Goal: Task Accomplishment & Management: Manage account settings

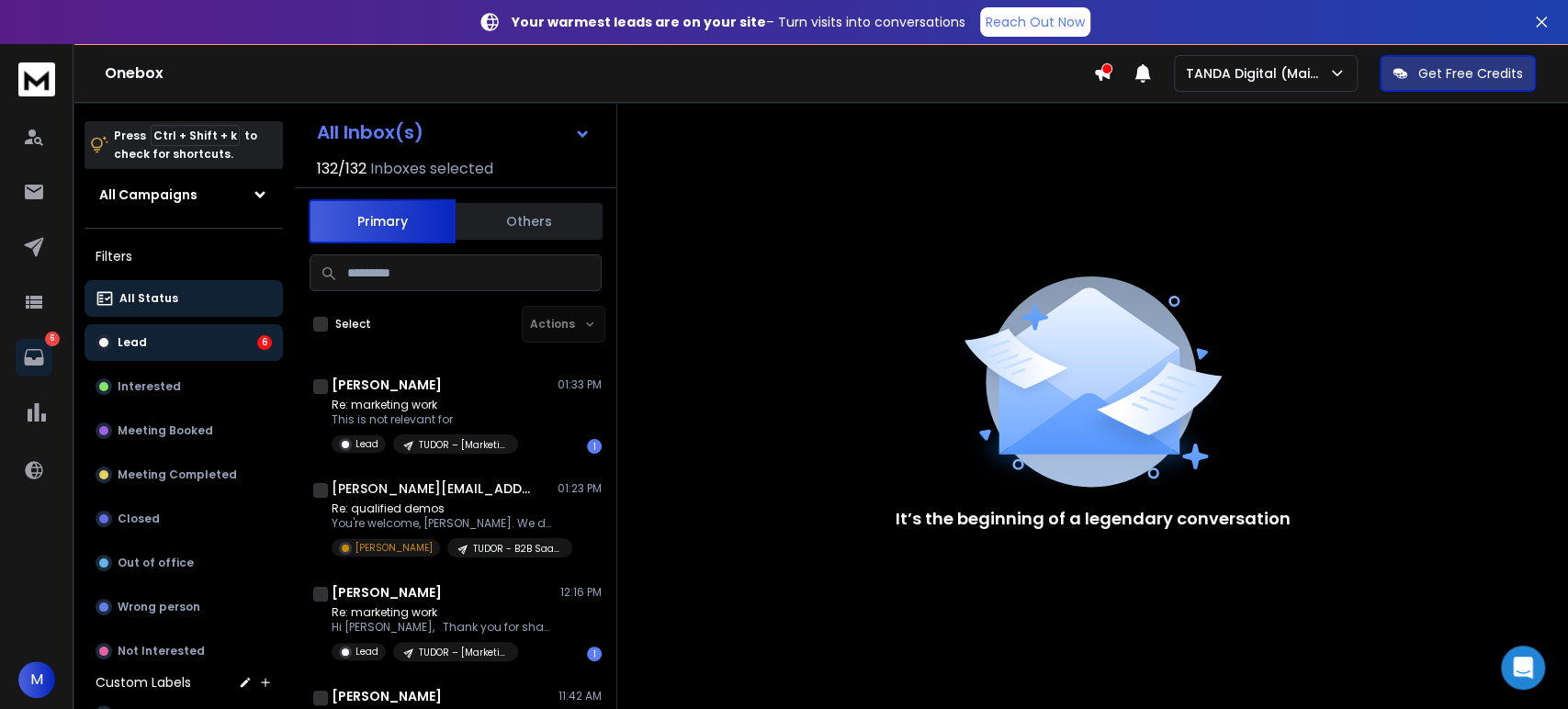
click at [134, 342] on p "Lead" at bounding box center [132, 342] width 30 height 15
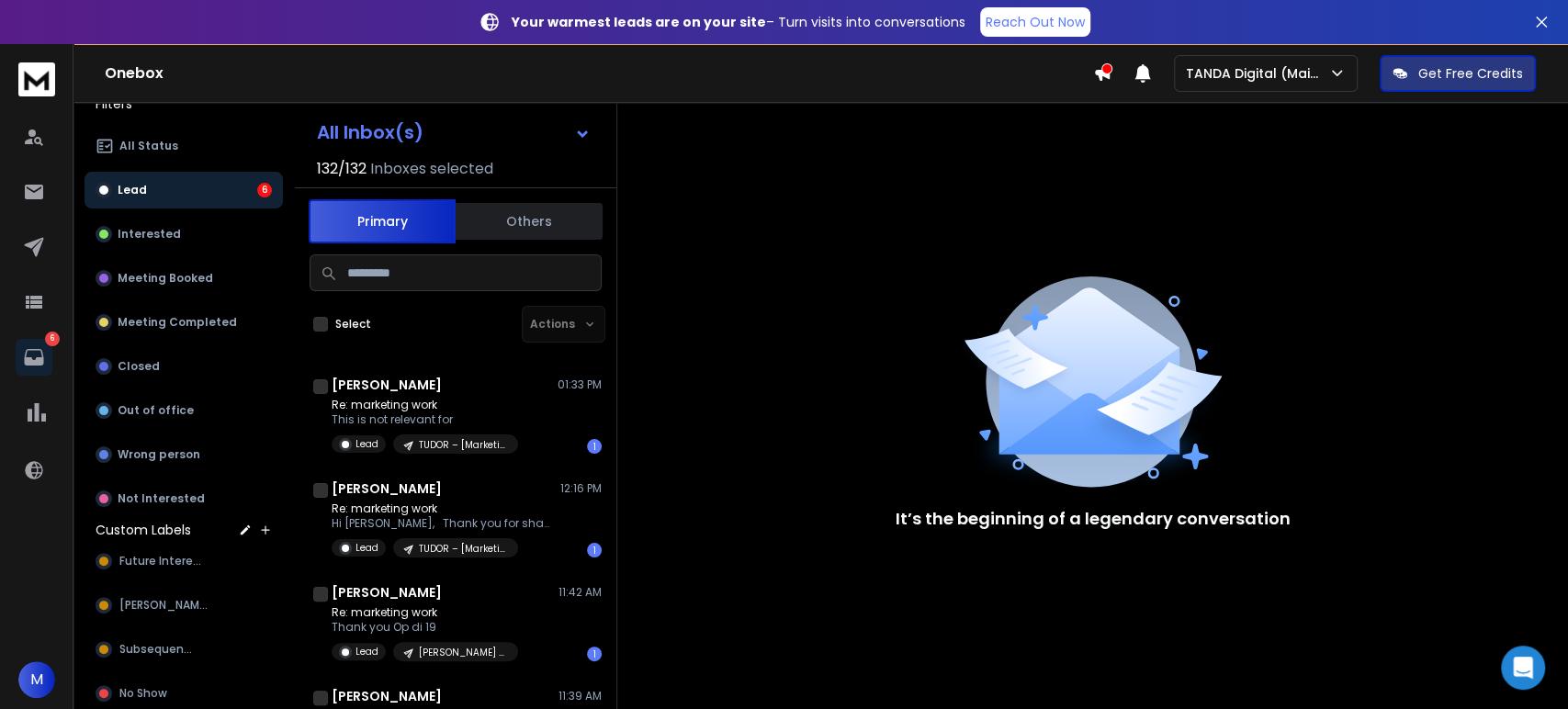
scroll to position [561, 0]
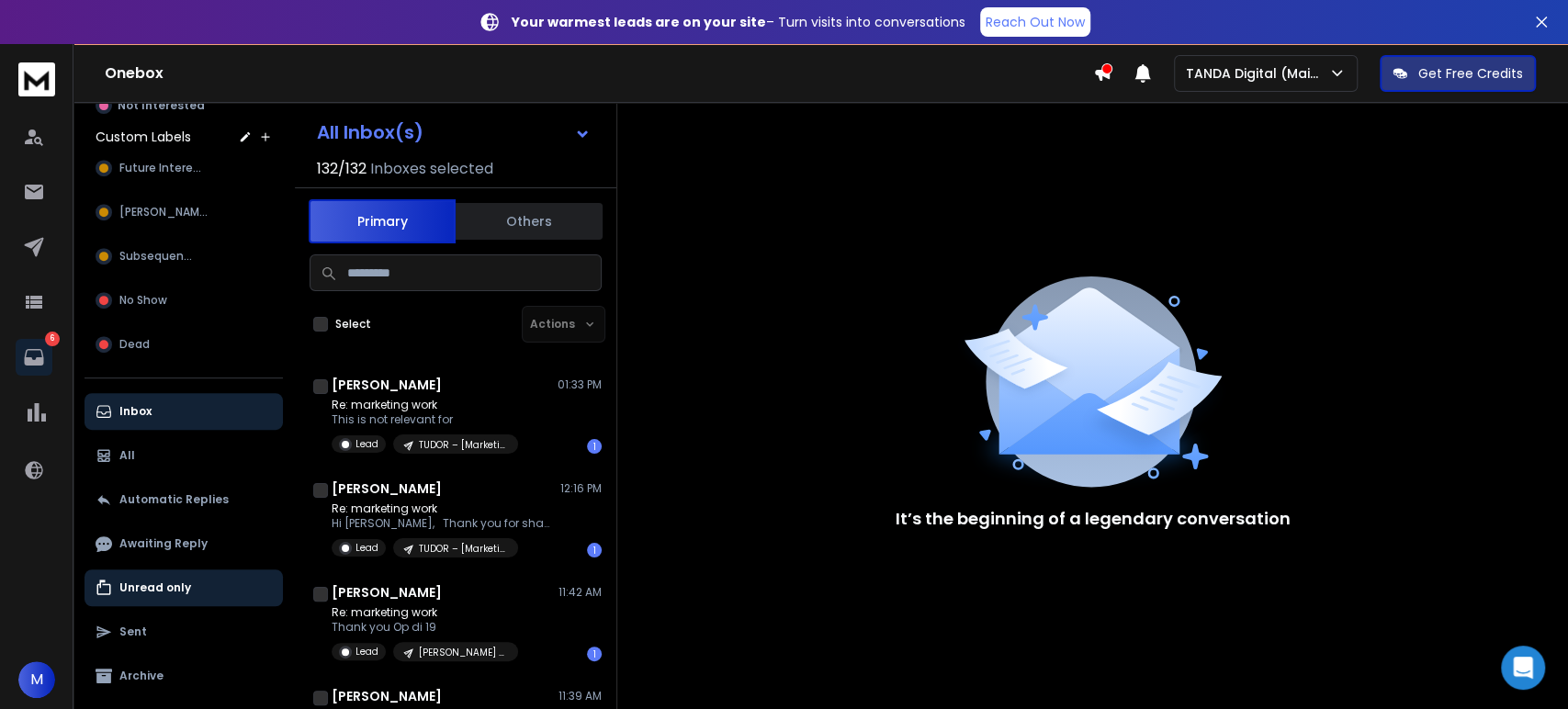
click at [154, 581] on p "Unread only" at bounding box center [155, 588] width 72 height 15
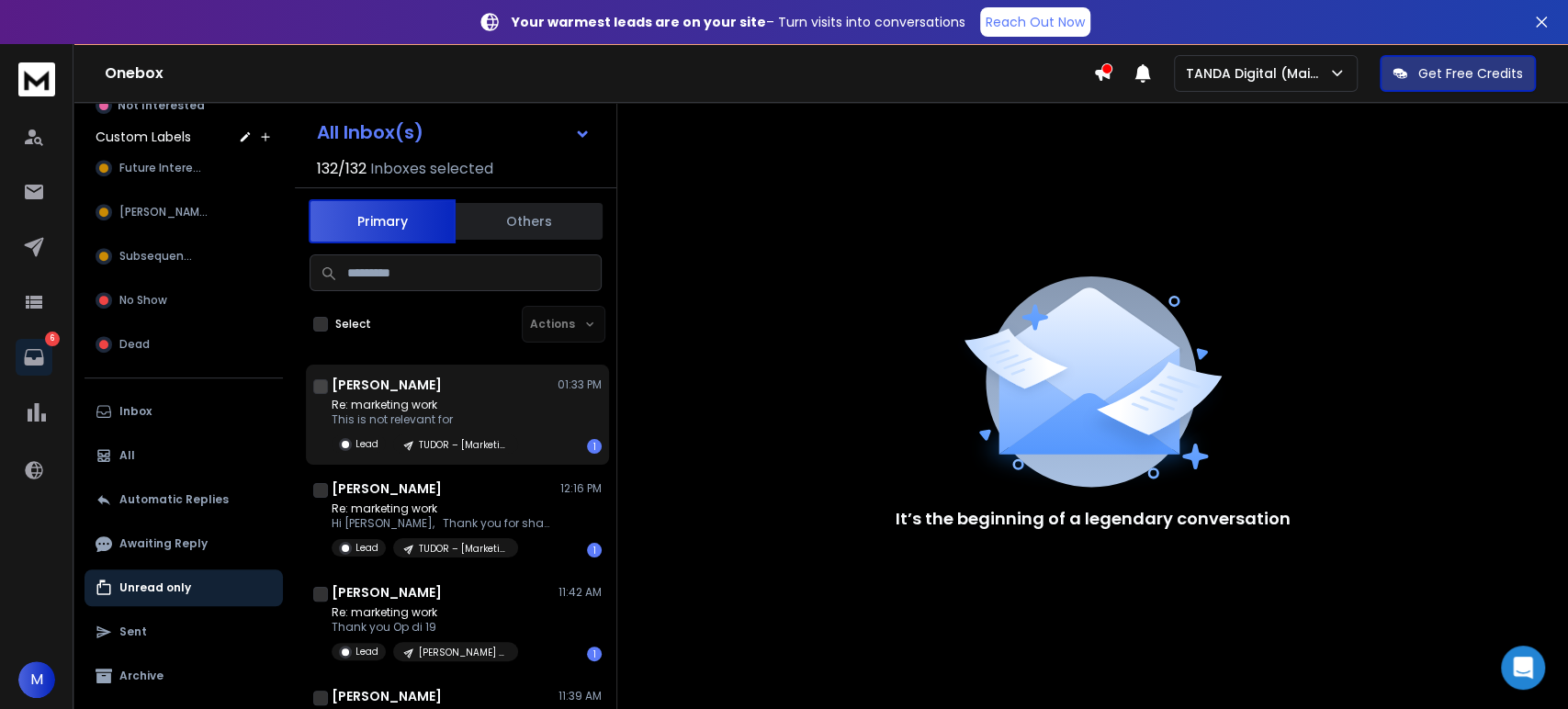
click at [434, 395] on div "[PERSON_NAME] 01:33 PM Re: marketing work This is not relevant for Lead TUDOR –…" at bounding box center [467, 415] width 270 height 79
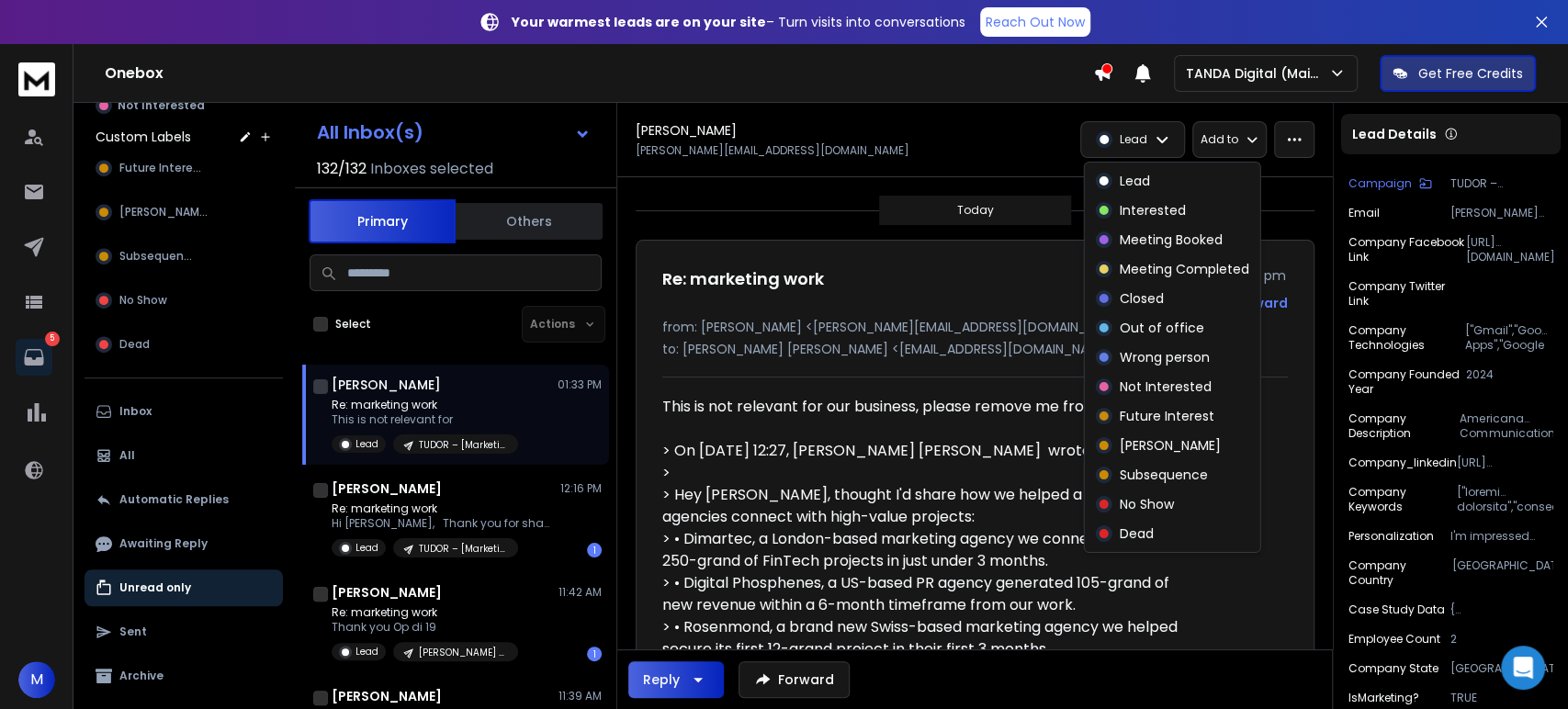
click at [1145, 137] on p "Lead" at bounding box center [1133, 139] width 28 height 15
click at [1179, 384] on p "Not Interested" at bounding box center [1165, 387] width 91 height 18
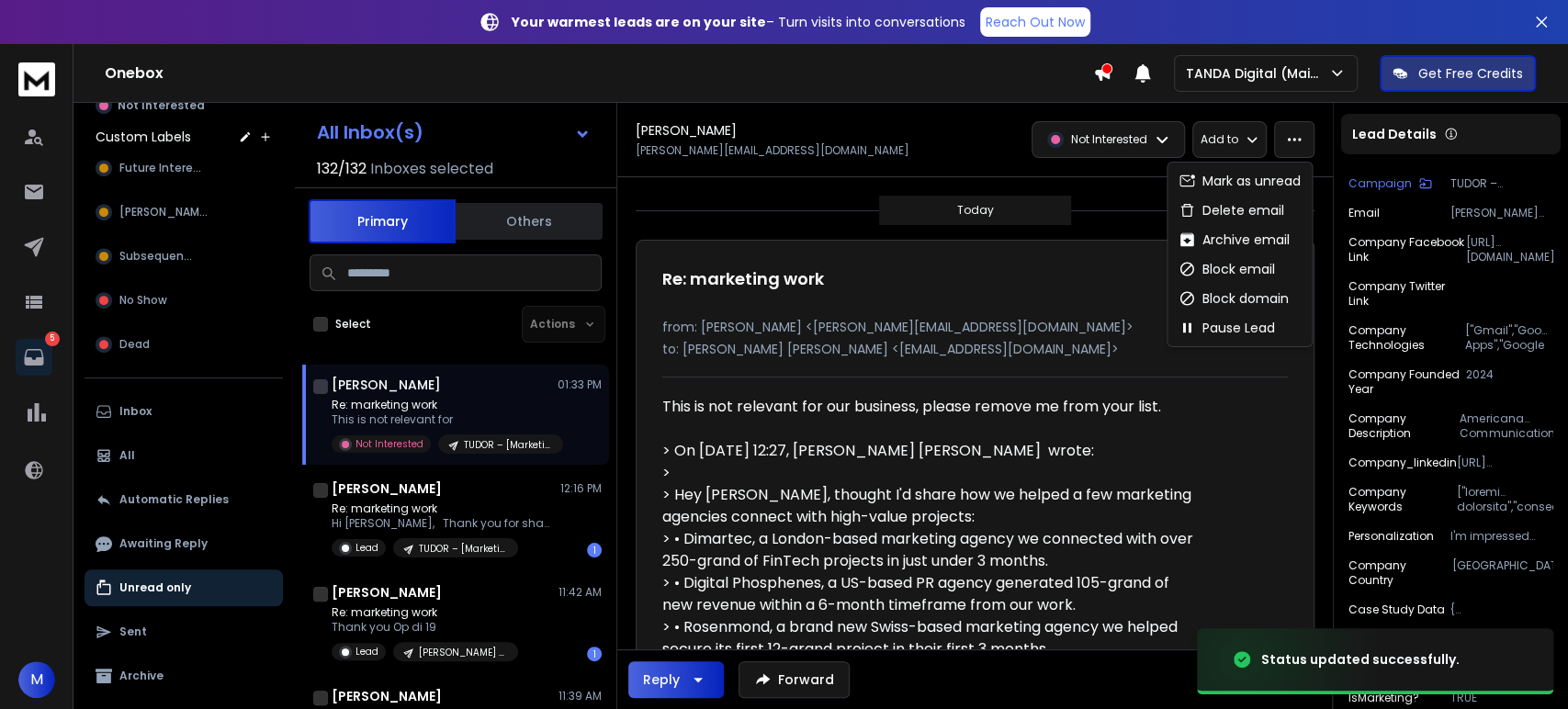
click at [1288, 138] on icon "button" at bounding box center [1295, 139] width 14 height 3
click at [1255, 267] on div "Block email" at bounding box center [1226, 268] width 96 height 18
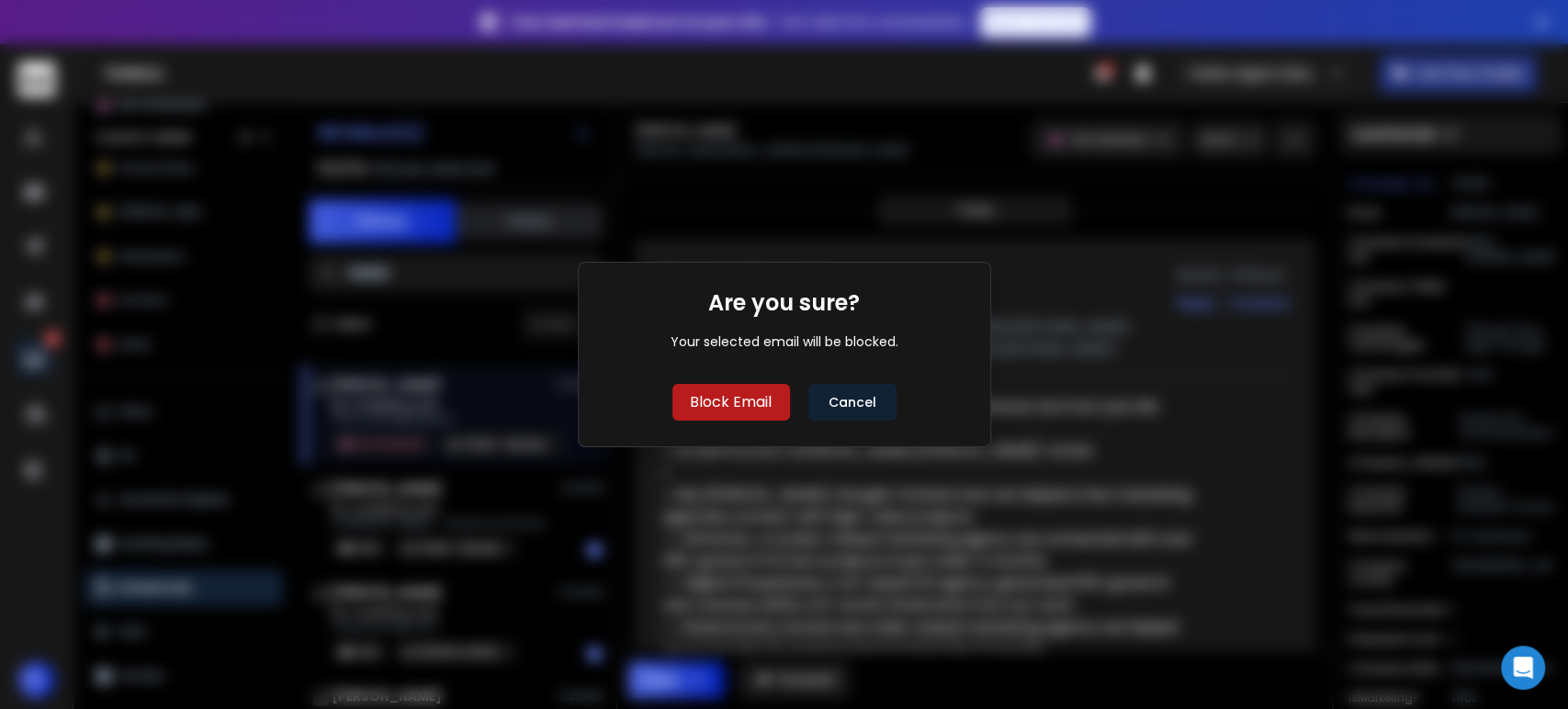
click at [731, 409] on button "Block Email" at bounding box center [731, 402] width 117 height 37
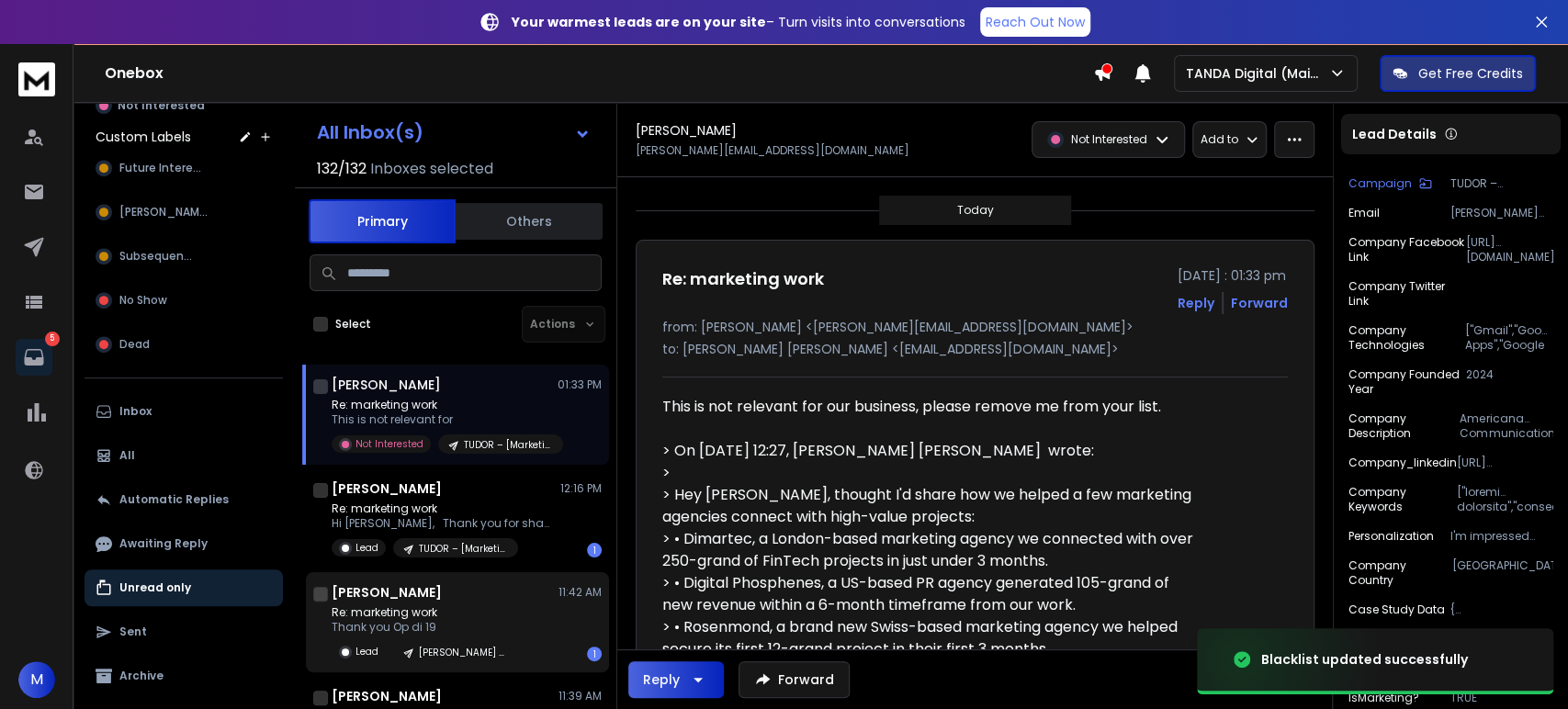
click at [429, 591] on h1 "[PERSON_NAME]" at bounding box center [387, 593] width 110 height 18
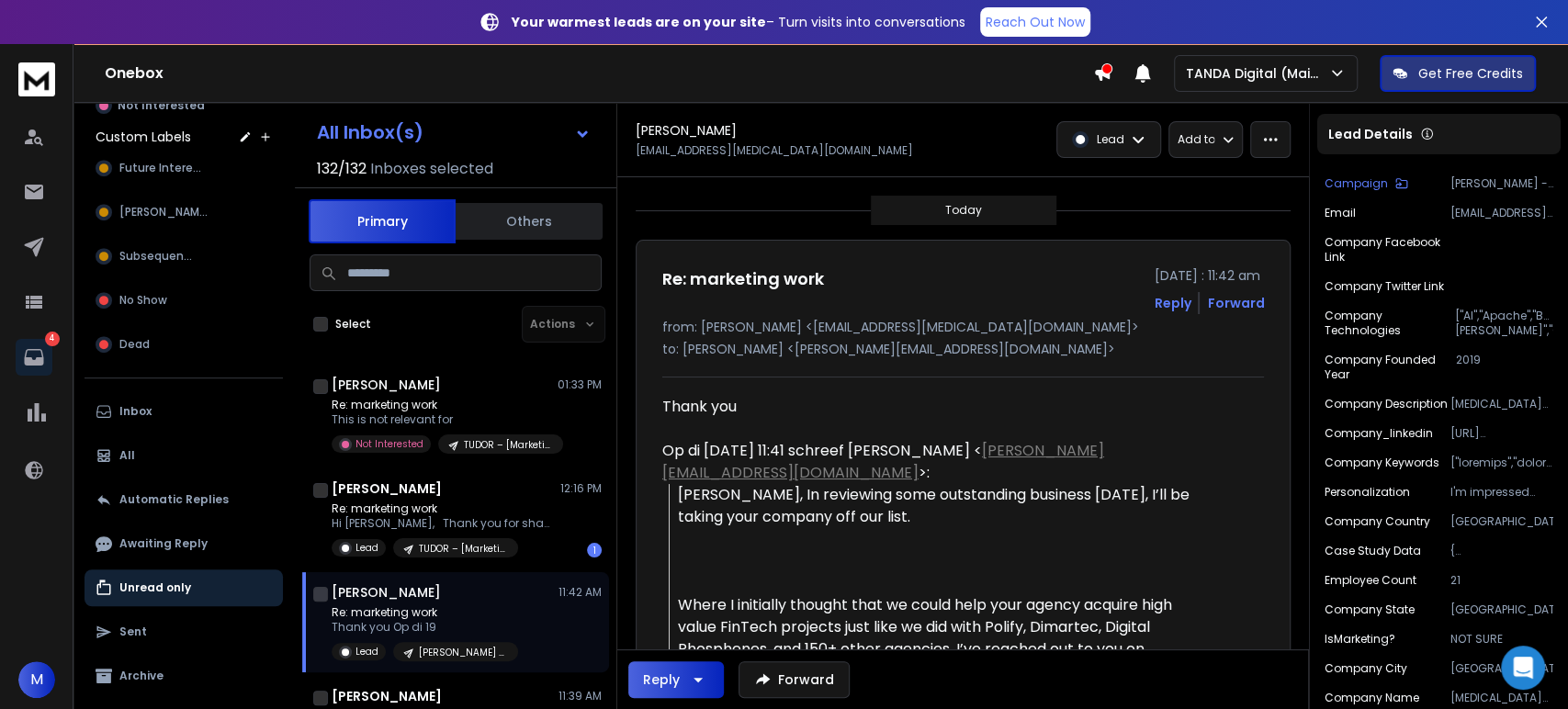
click at [1162, 158] on div "[PERSON_NAME] [PERSON_NAME] [PERSON_NAME][EMAIL_ADDRESS][MEDICAL_DATA][DOMAIN_N…" at bounding box center [963, 139] width 692 height 75
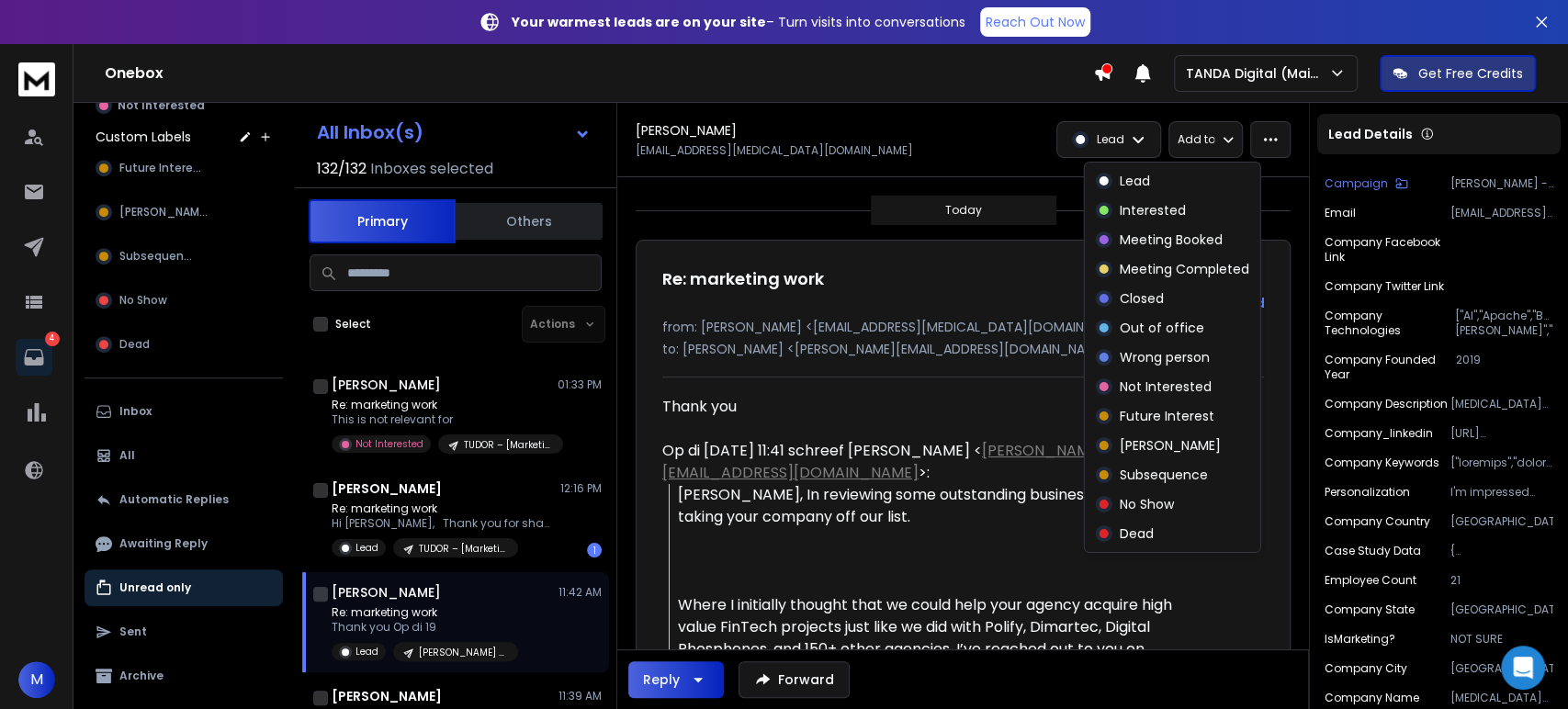
click at [1152, 142] on div "Lead" at bounding box center [1109, 139] width 102 height 35
click at [1129, 389] on p "Not Interested" at bounding box center [1165, 387] width 91 height 18
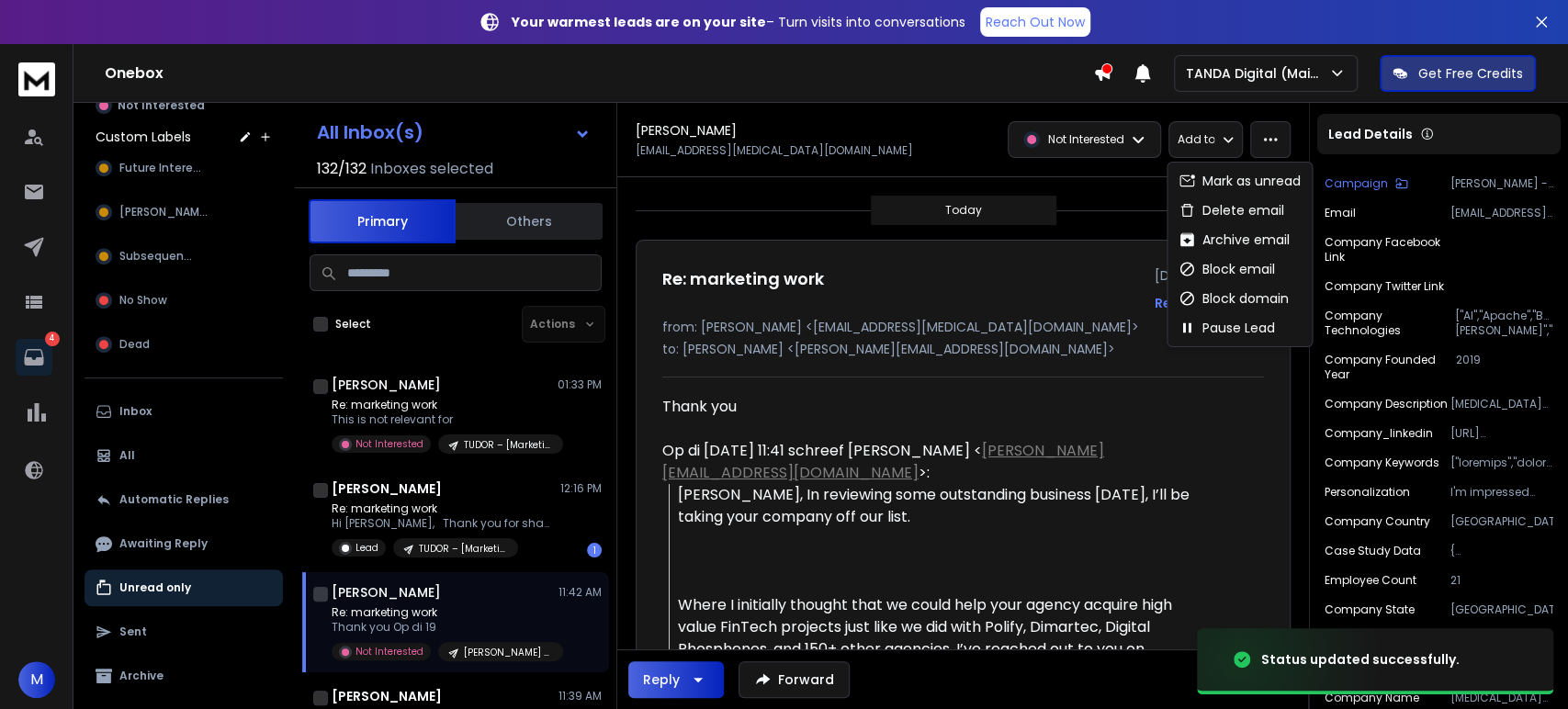
click at [1287, 151] on button "button" at bounding box center [1271, 139] width 41 height 37
click at [1257, 269] on div "Block email" at bounding box center [1226, 268] width 96 height 18
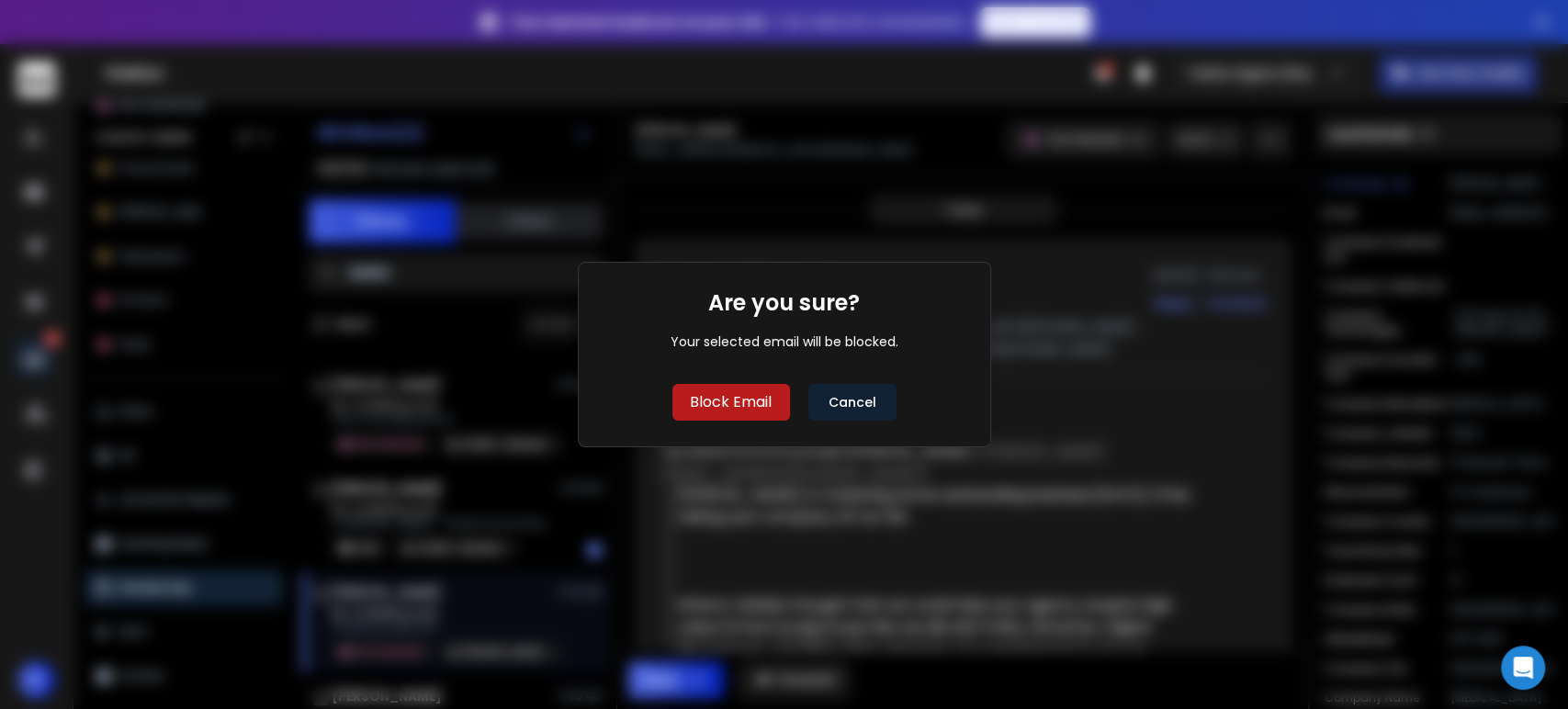
click at [735, 414] on button "Block Email" at bounding box center [731, 402] width 117 height 37
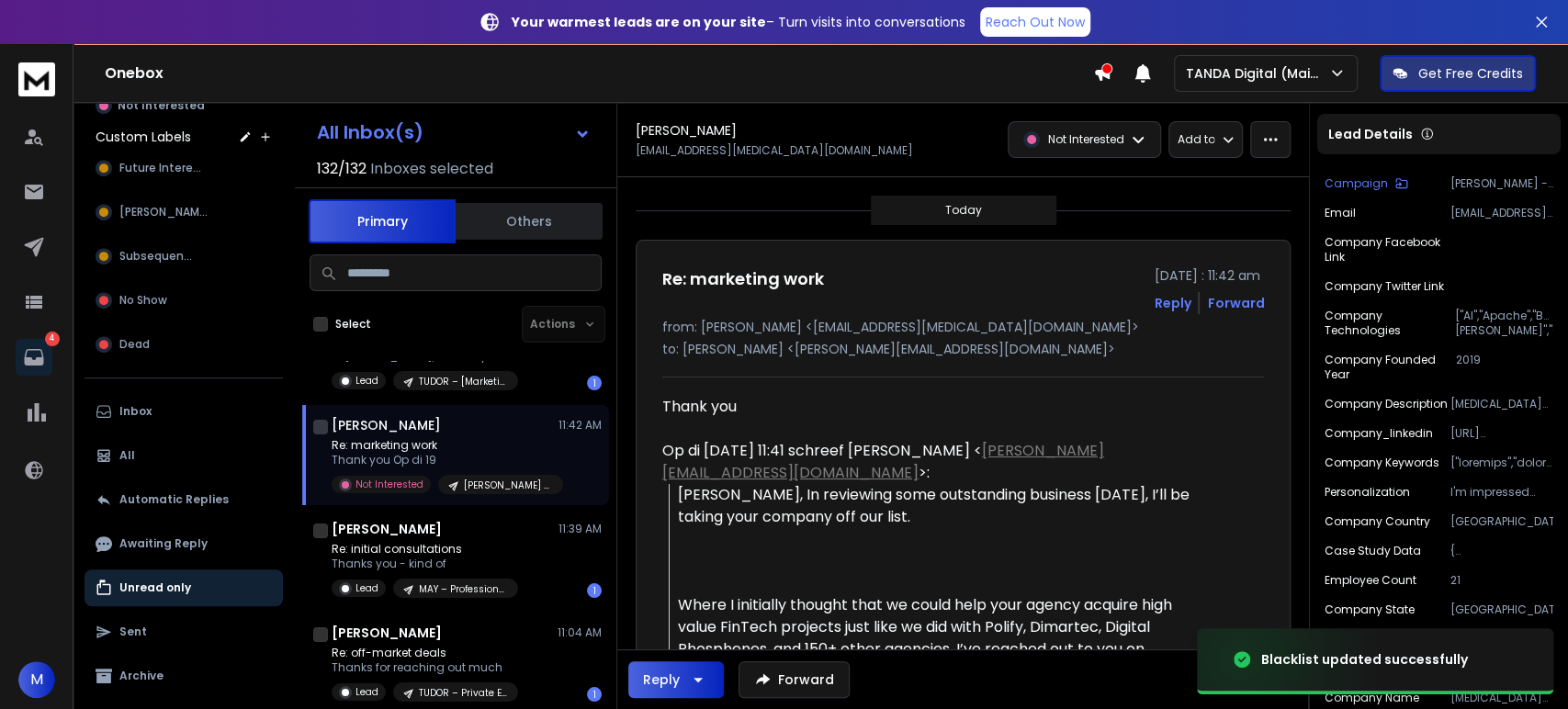
scroll to position [191, 0]
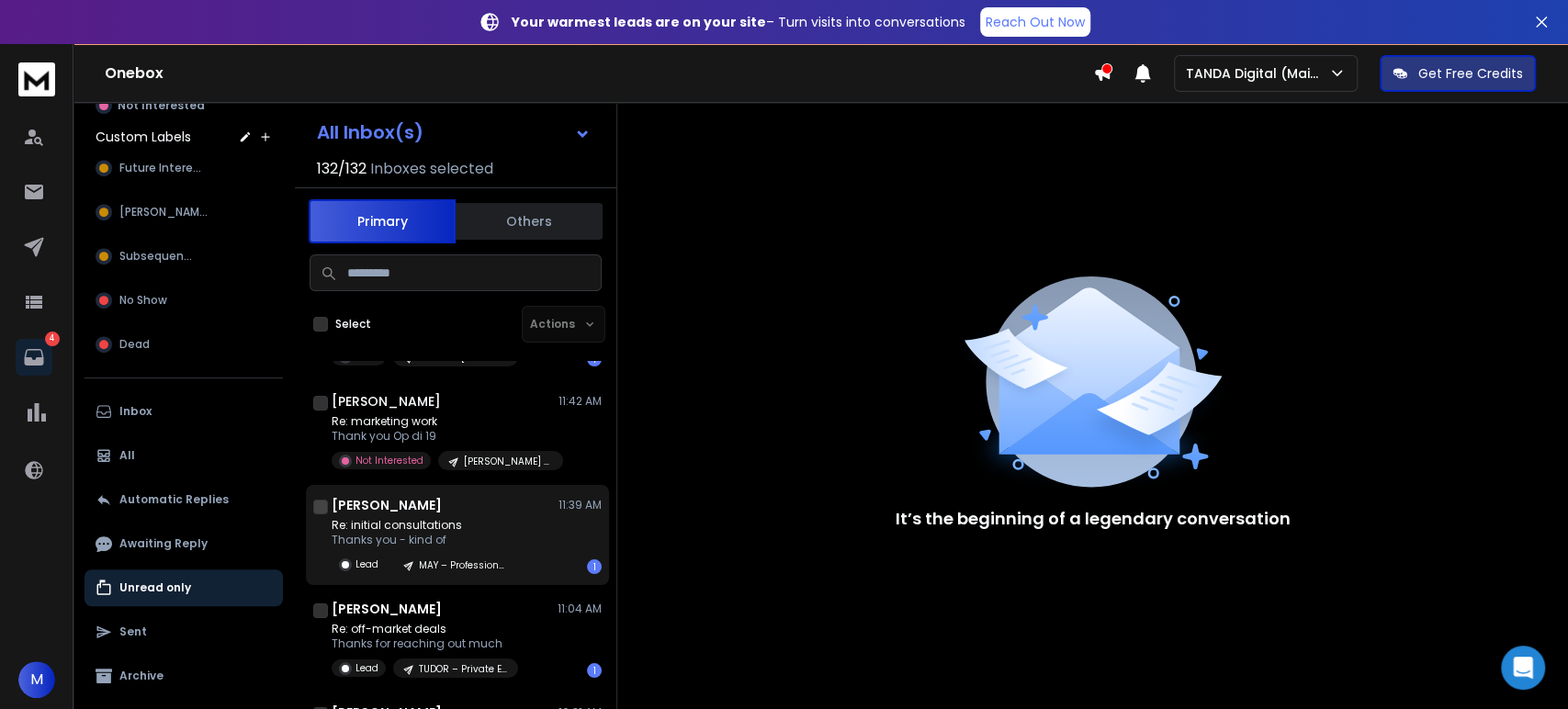
click at [459, 528] on p "Re: initial consultations" at bounding box center [426, 525] width 187 height 15
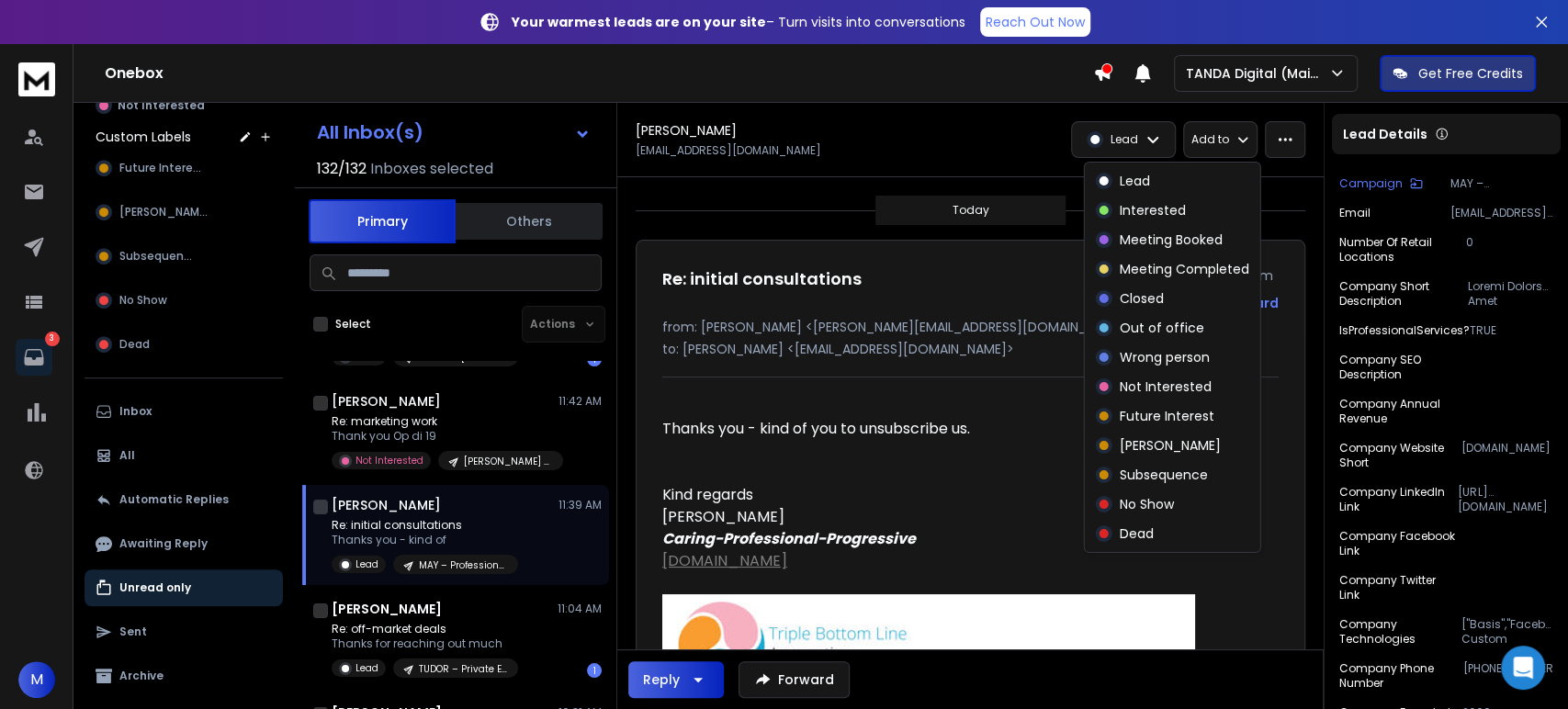
click at [1136, 137] on p "Lead" at bounding box center [1125, 139] width 28 height 15
click at [1140, 387] on p "Not Interested" at bounding box center [1165, 387] width 91 height 18
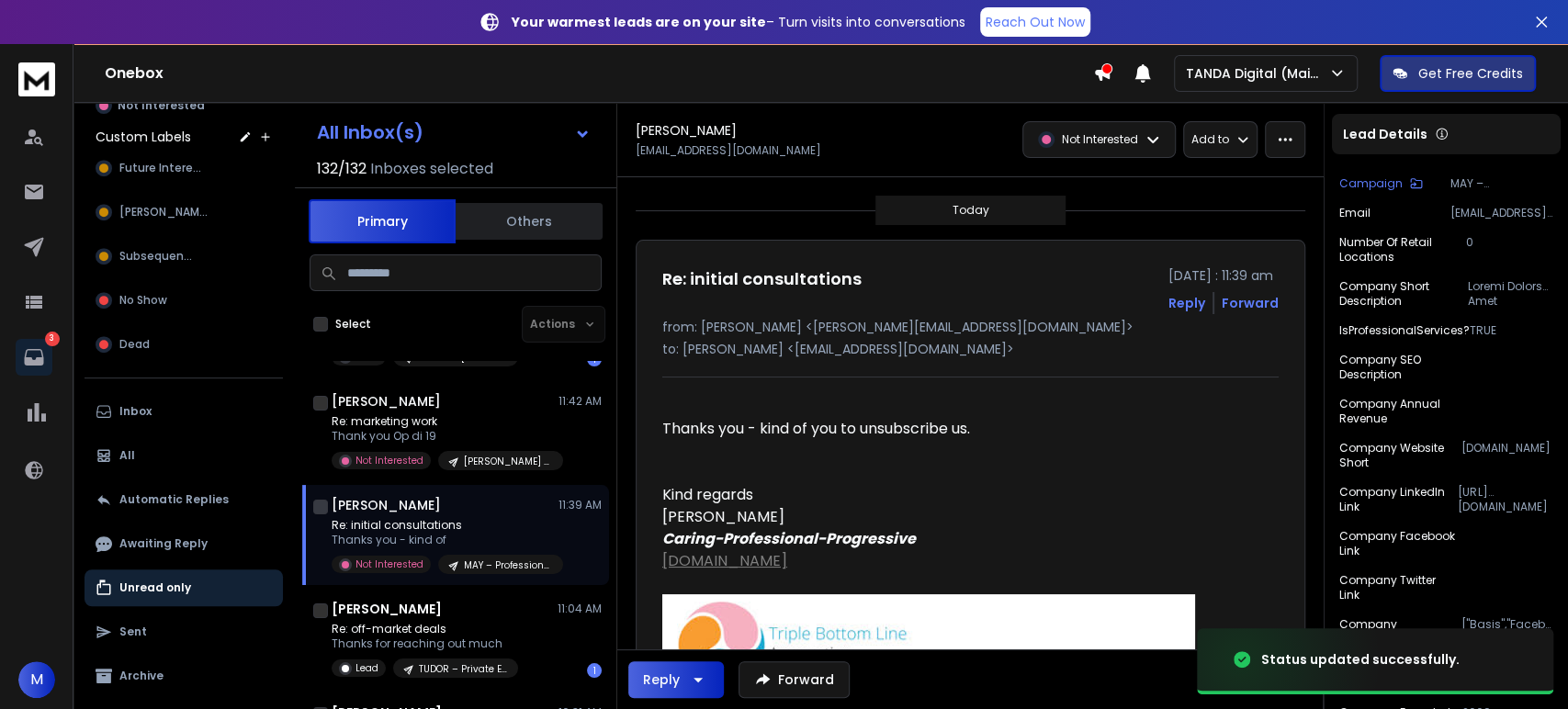
click at [1289, 143] on icon "button" at bounding box center [1285, 139] width 17 height 17
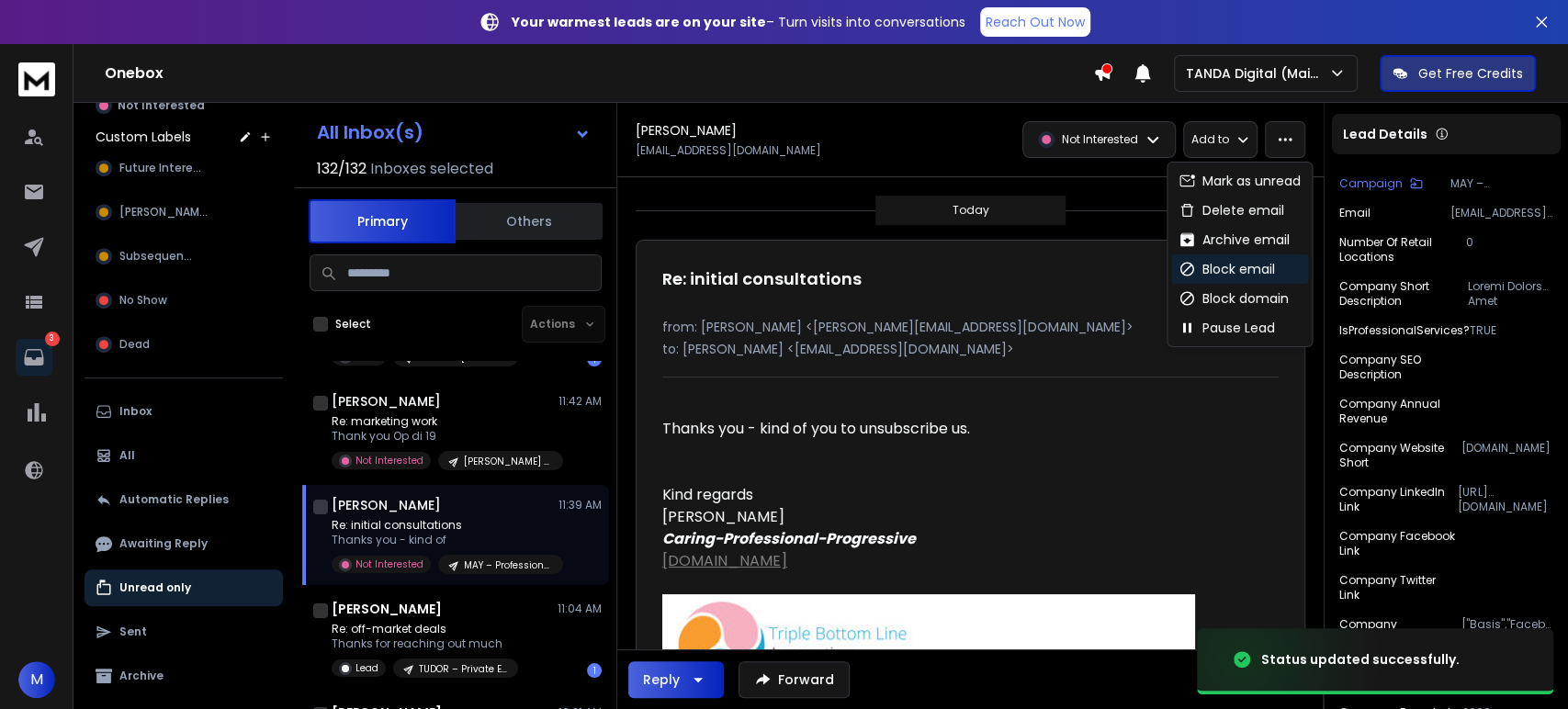
click at [1253, 257] on div "Block email" at bounding box center [1240, 269] width 137 height 30
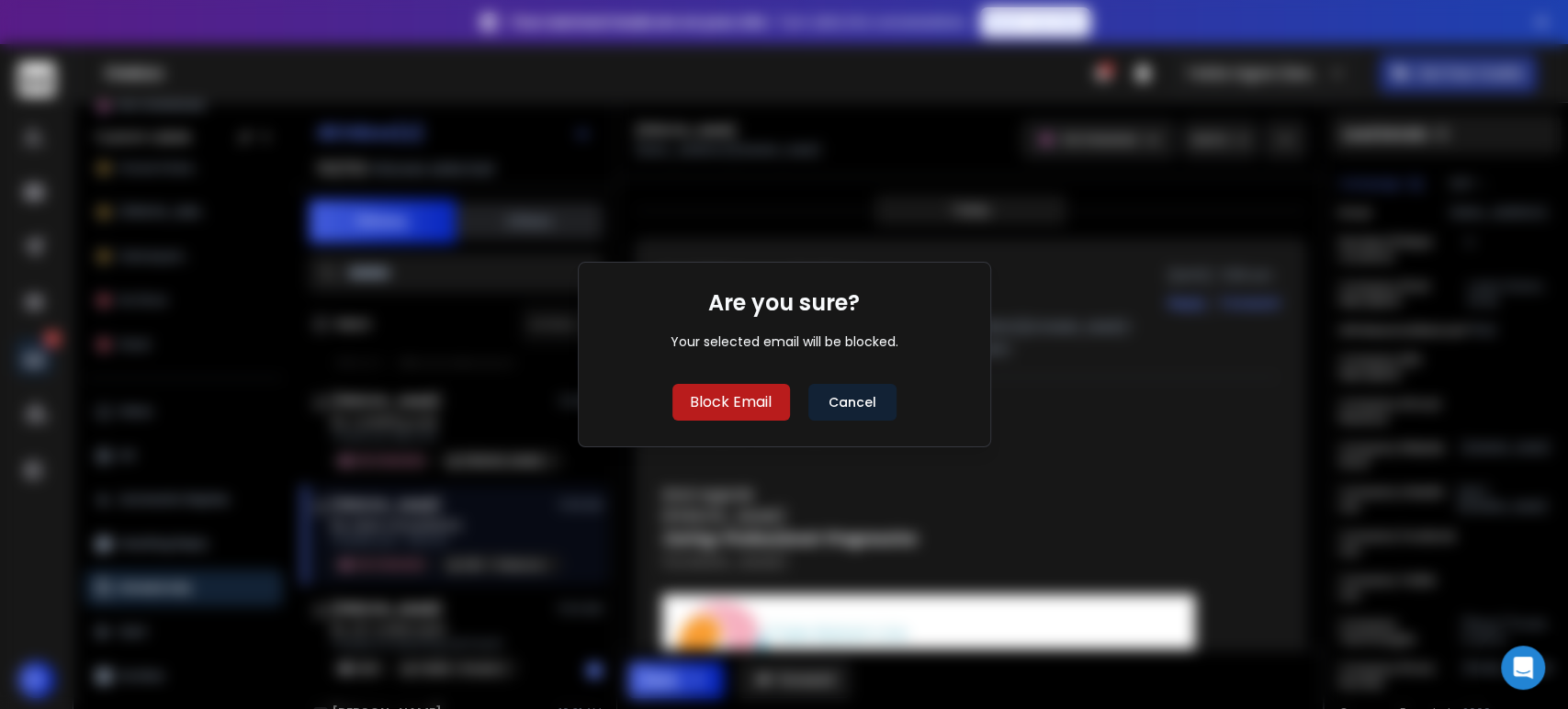
click at [753, 388] on button "Block Email" at bounding box center [731, 402] width 117 height 37
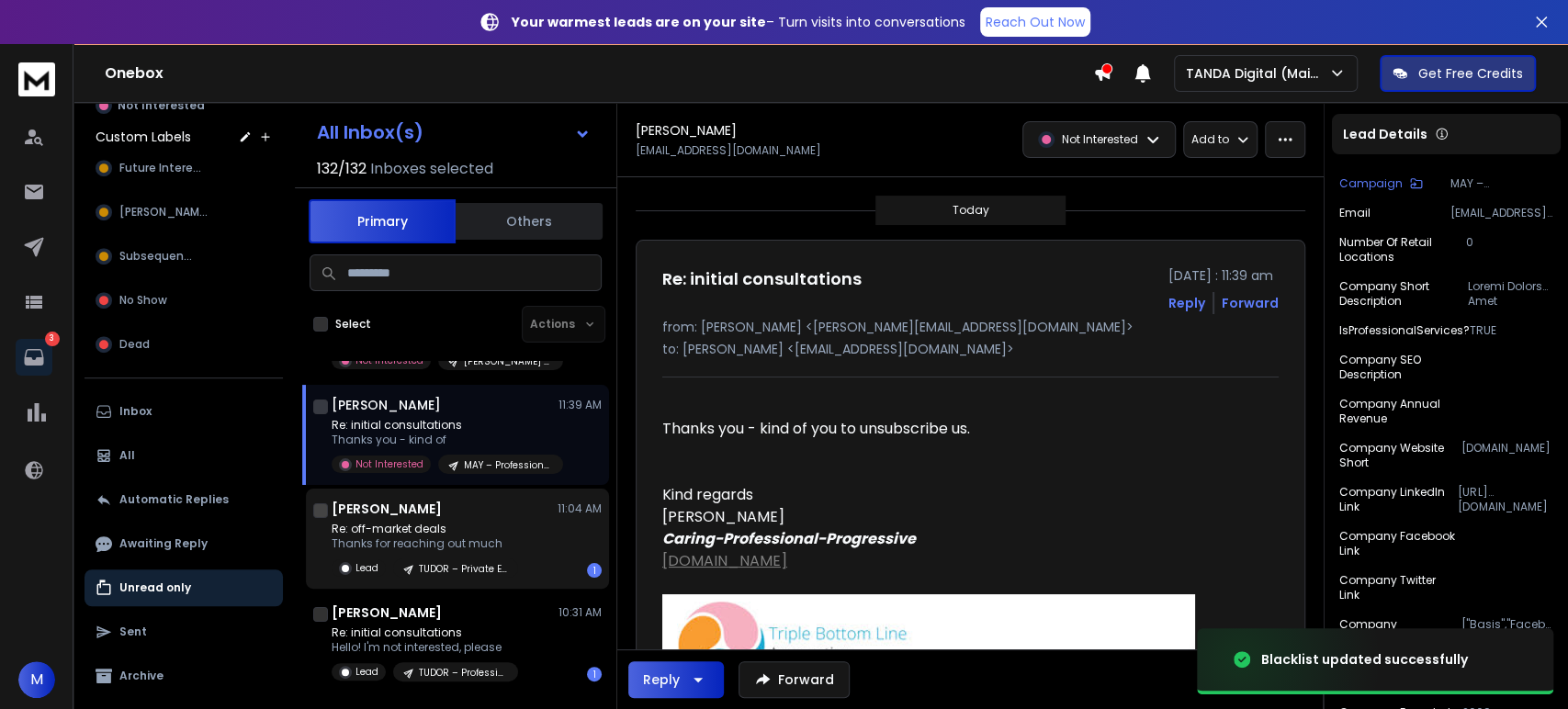
scroll to position [292, 0]
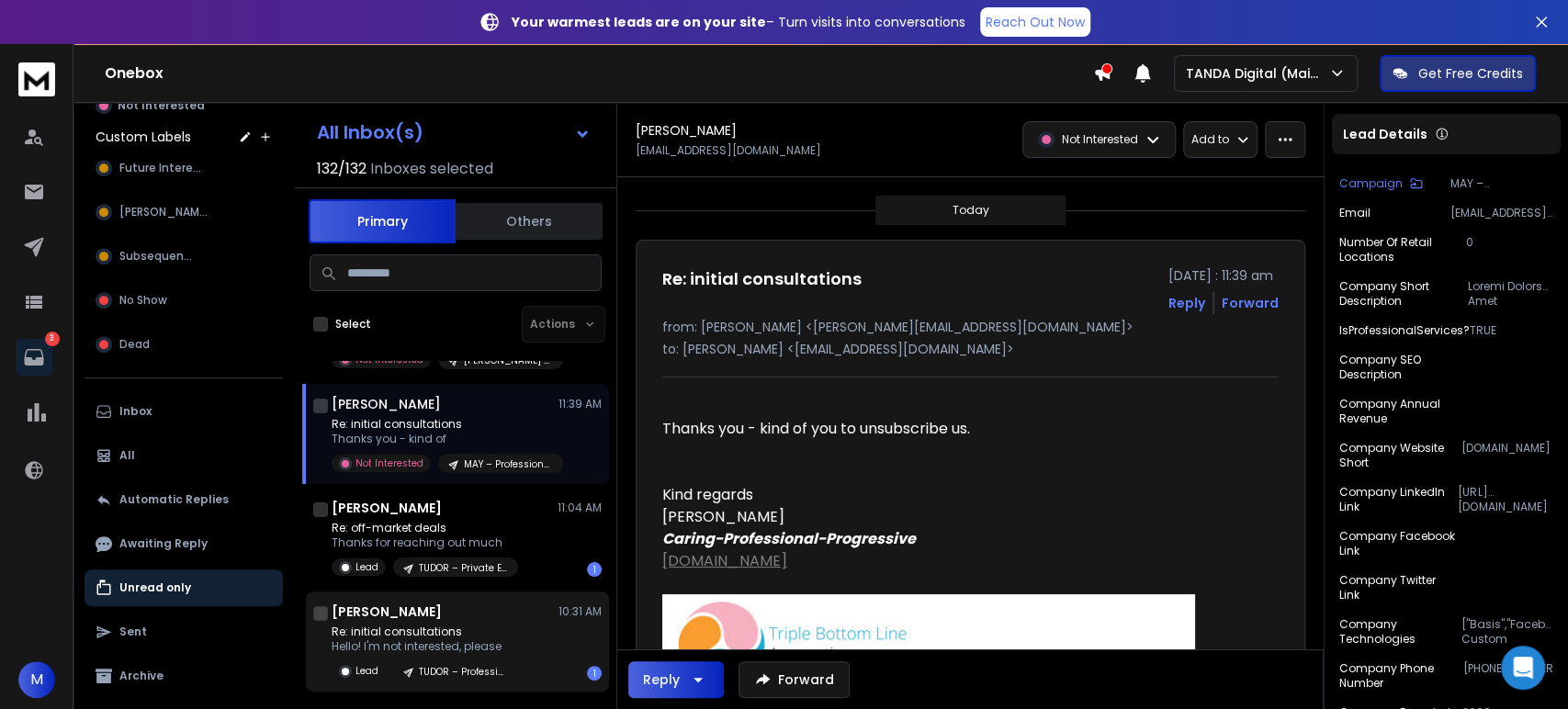
click at [427, 622] on div "[PERSON_NAME] 10:31 AM Re: initial consultations Hello! I'm not interested, ple…" at bounding box center [467, 641] width 270 height 79
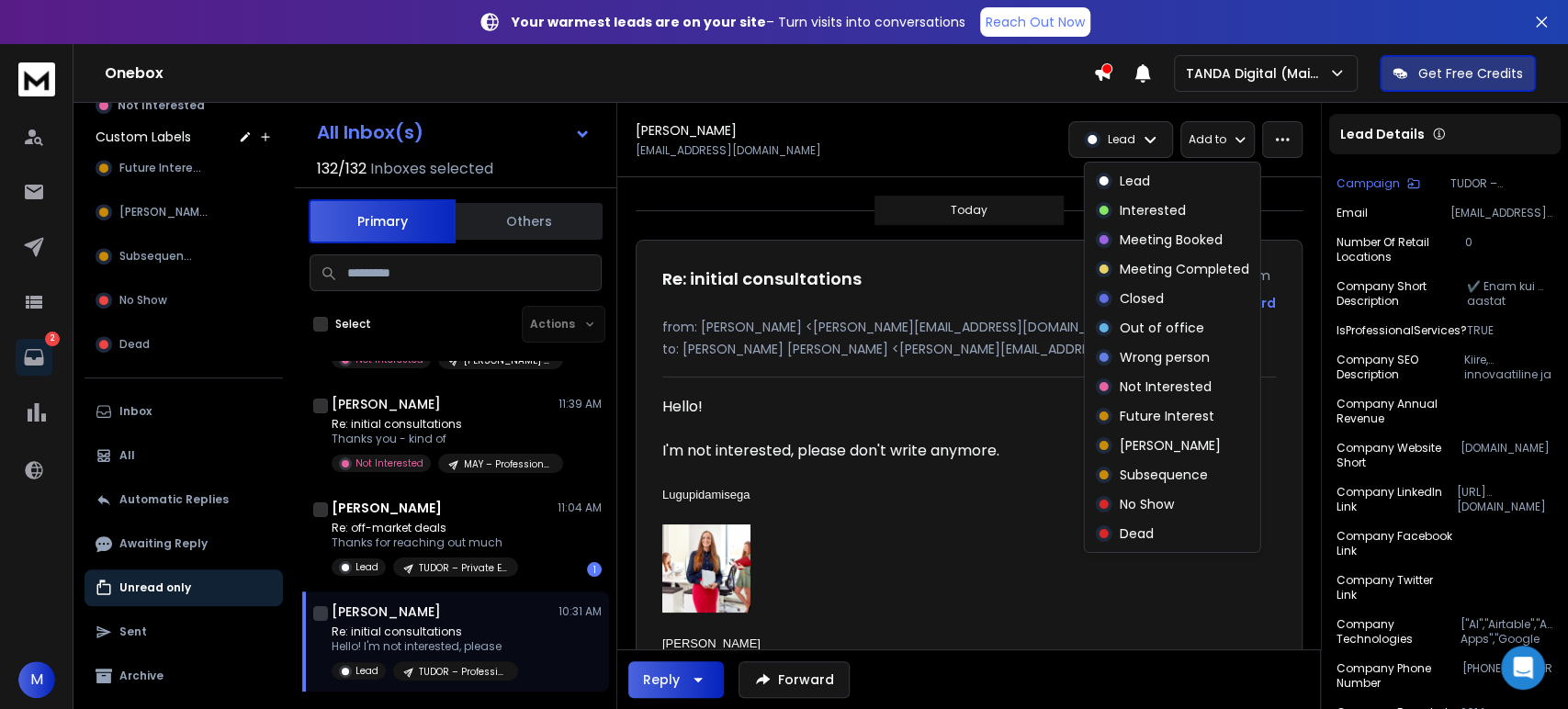
click at [1139, 130] on div "Lead" at bounding box center [1121, 139] width 102 height 35
click at [1131, 378] on p "Not Interested" at bounding box center [1165, 387] width 91 height 18
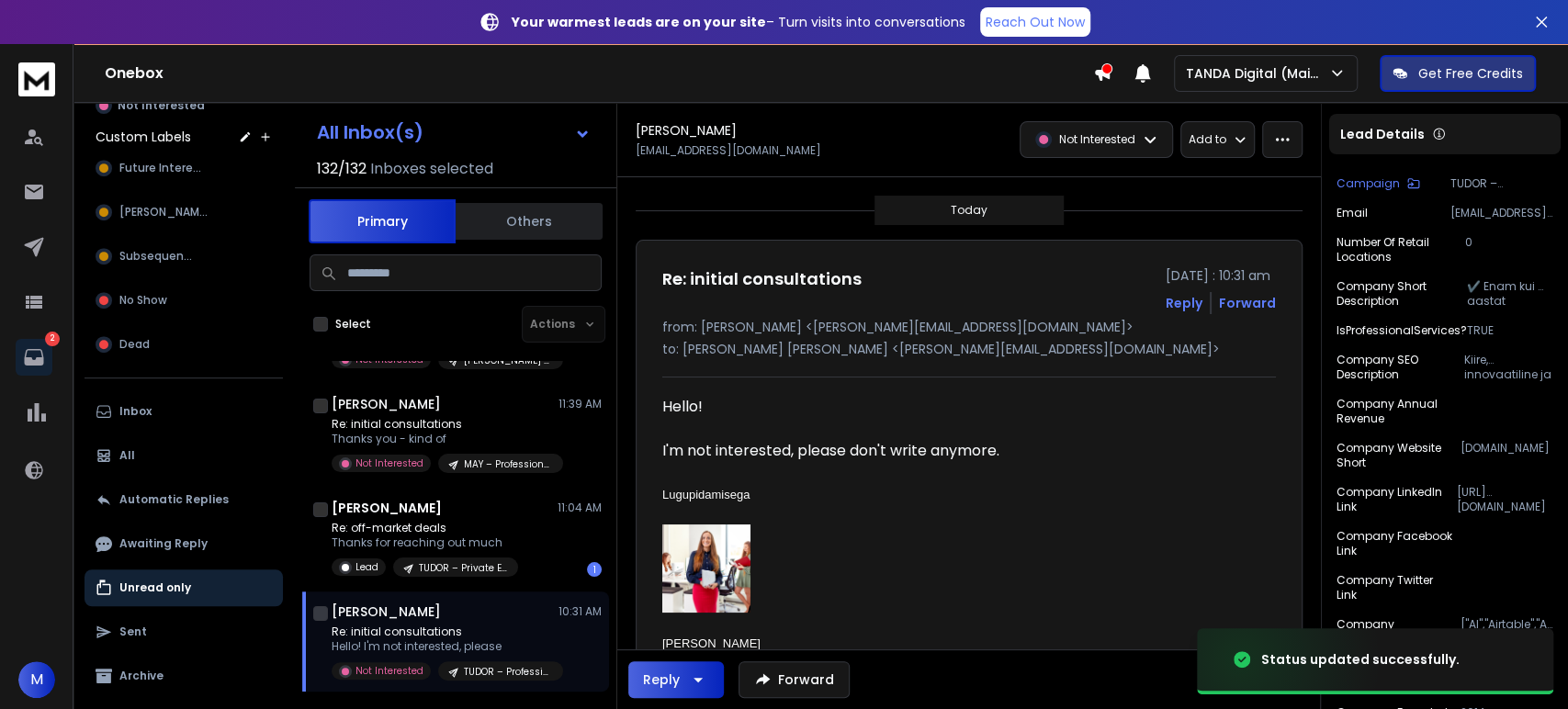
click at [1299, 119] on div "[PERSON_NAME] [PERSON_NAME] [PERSON_NAME][EMAIL_ADDRESS][DOMAIN_NAME] Not Inter…" at bounding box center [969, 139] width 704 height 75
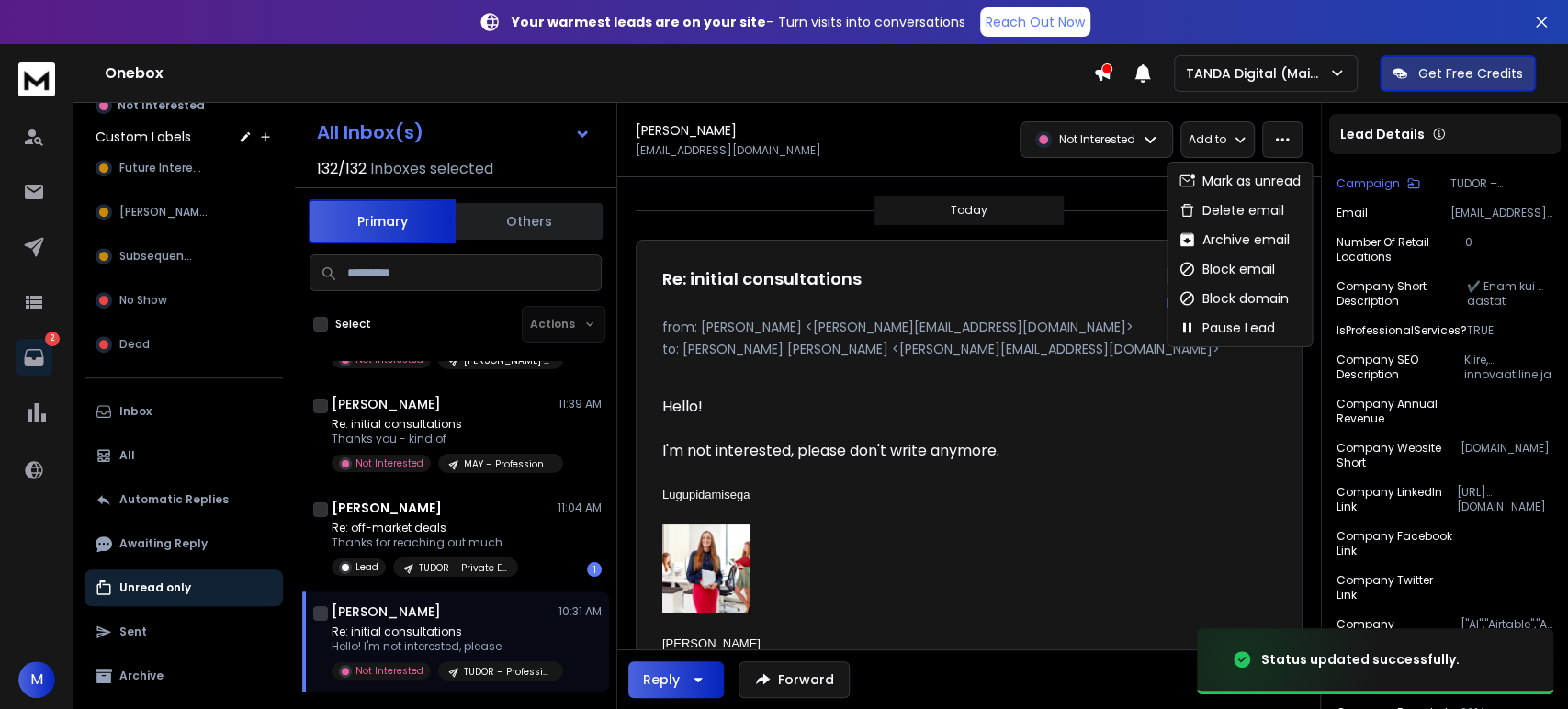
click at [1291, 138] on icon "button" at bounding box center [1283, 139] width 17 height 17
click at [1239, 270] on div "Block email" at bounding box center [1226, 268] width 96 height 18
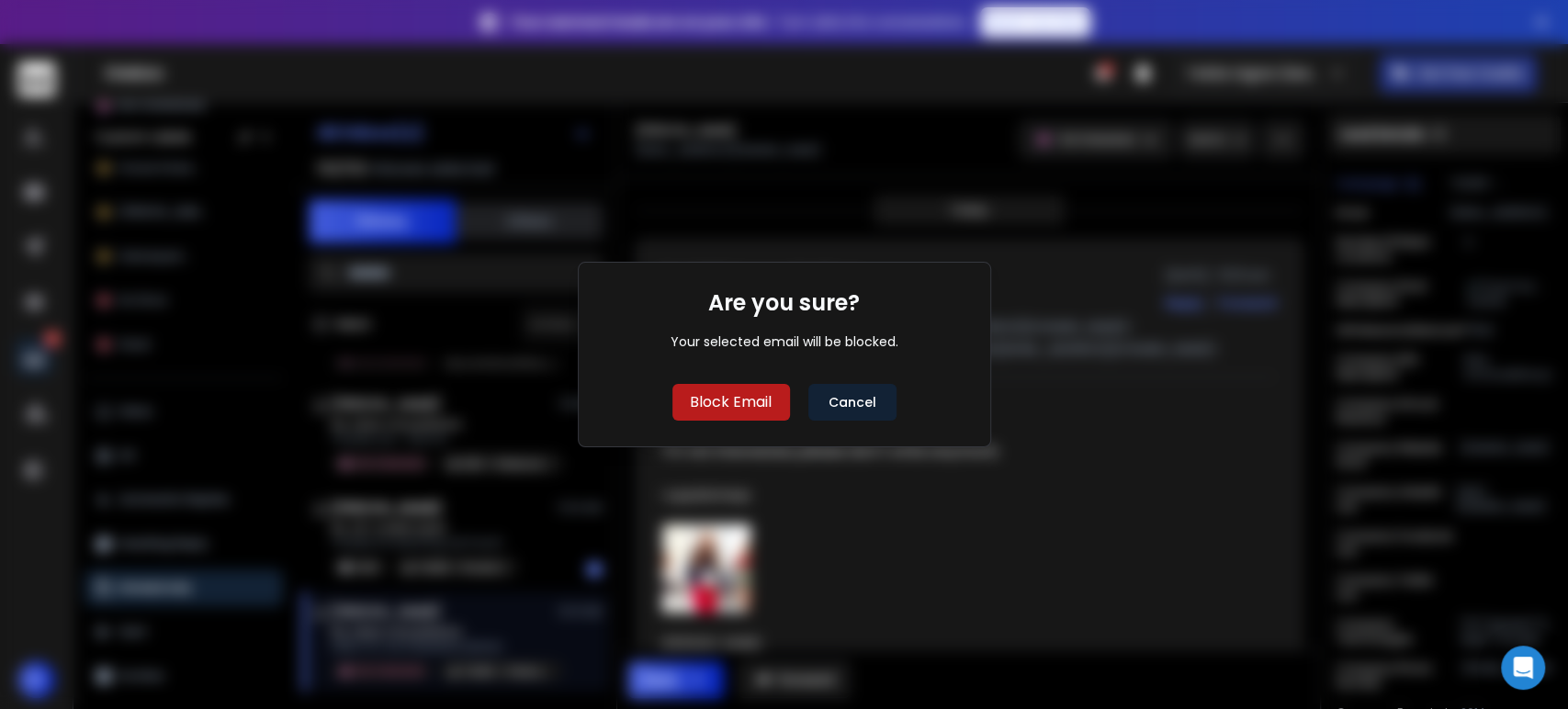
click at [720, 410] on button "Block Email" at bounding box center [731, 402] width 117 height 37
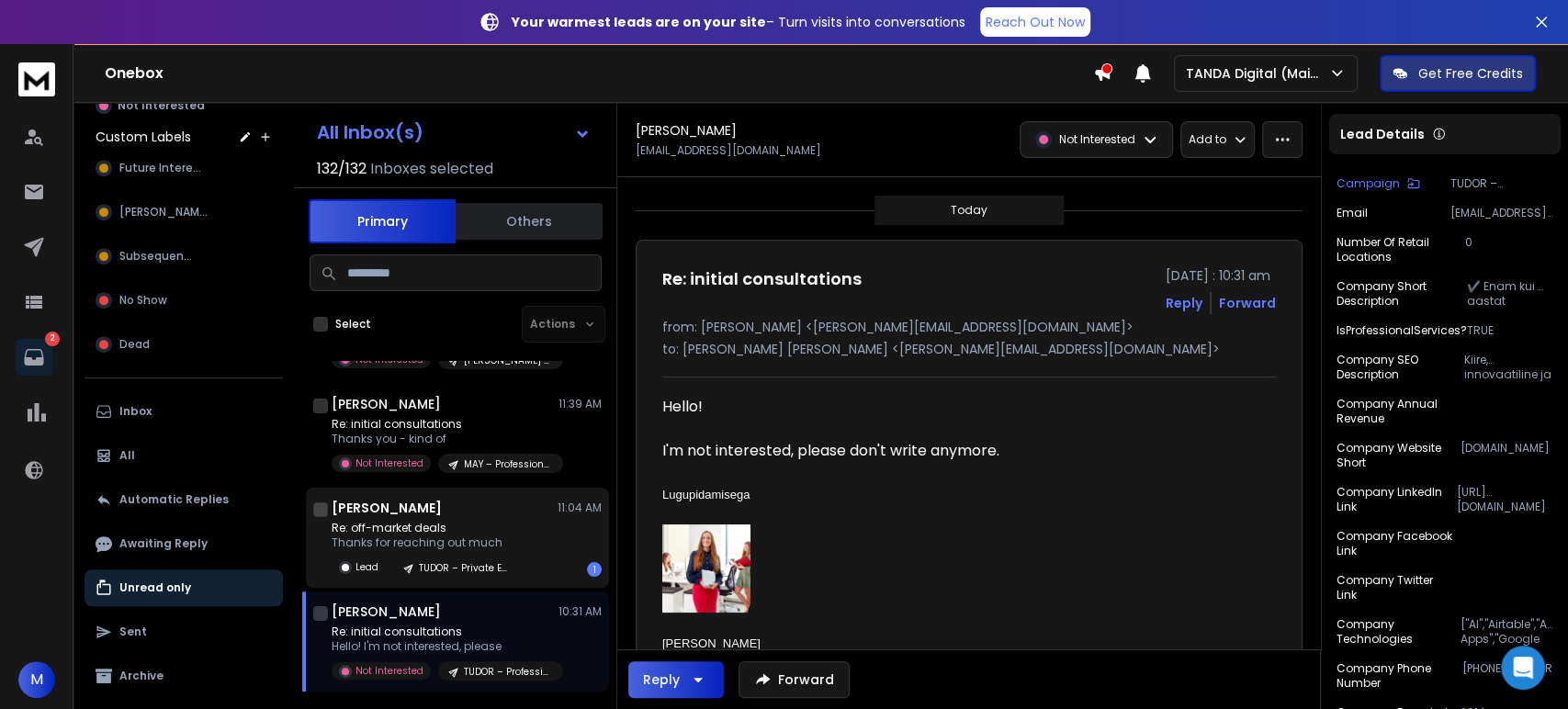
click at [373, 488] on div "[PERSON_NAME] 11:04 AM Re: off-market deals Thanks for reaching out much Lead T…" at bounding box center [457, 538] width 303 height 100
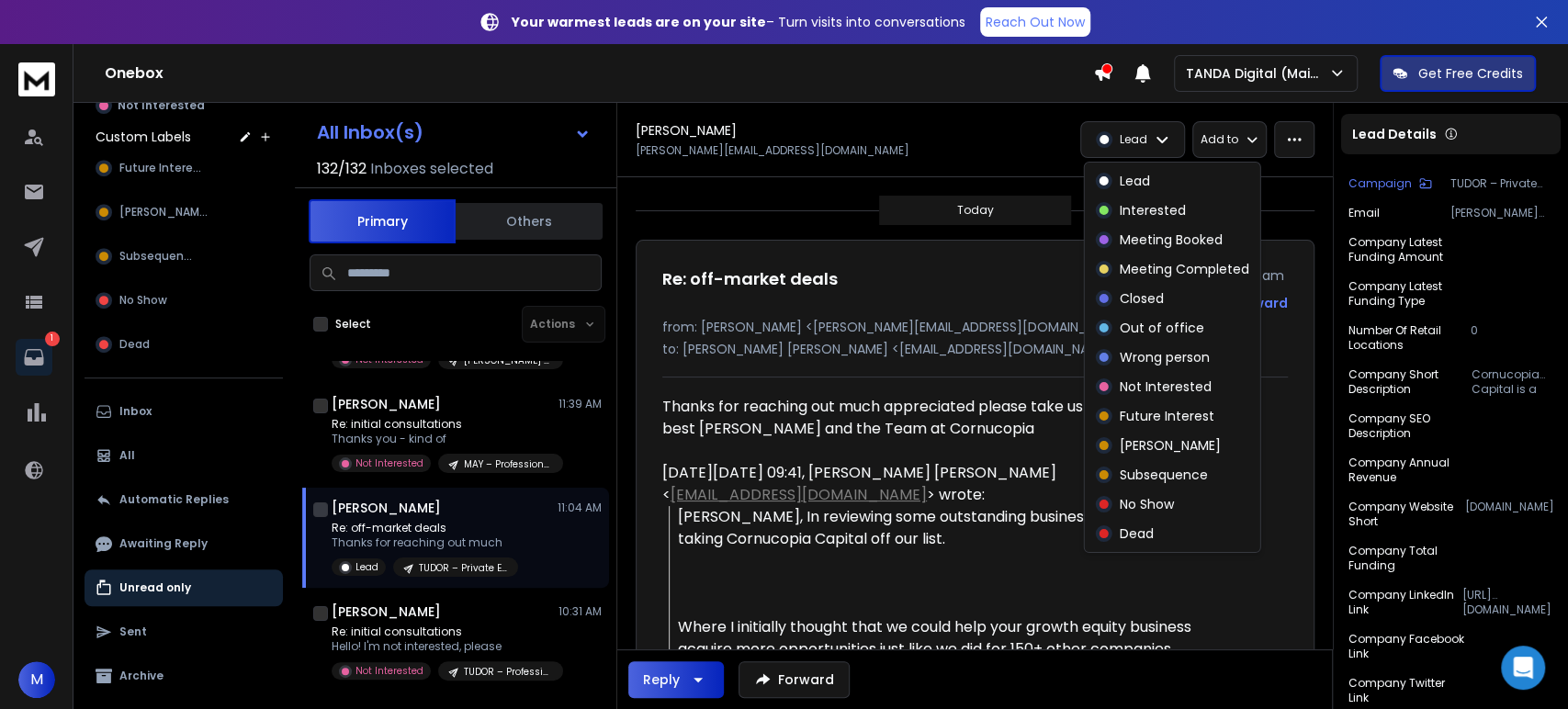
click at [1145, 144] on p "Lead" at bounding box center [1133, 139] width 28 height 15
click at [1162, 382] on p "Not Interested" at bounding box center [1165, 387] width 91 height 18
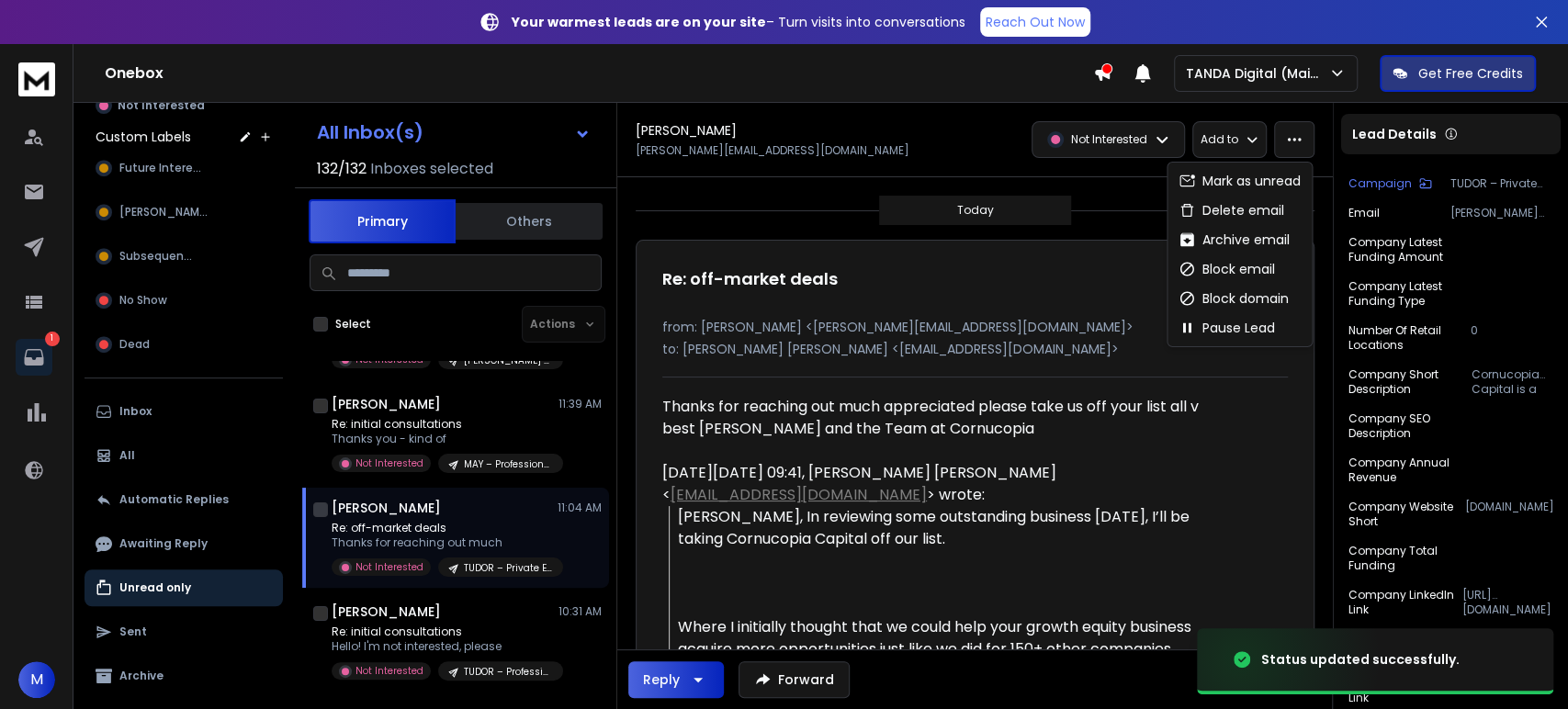
click at [1296, 127] on button "button" at bounding box center [1295, 139] width 41 height 37
click at [1227, 268] on div "Block email" at bounding box center [1226, 268] width 96 height 18
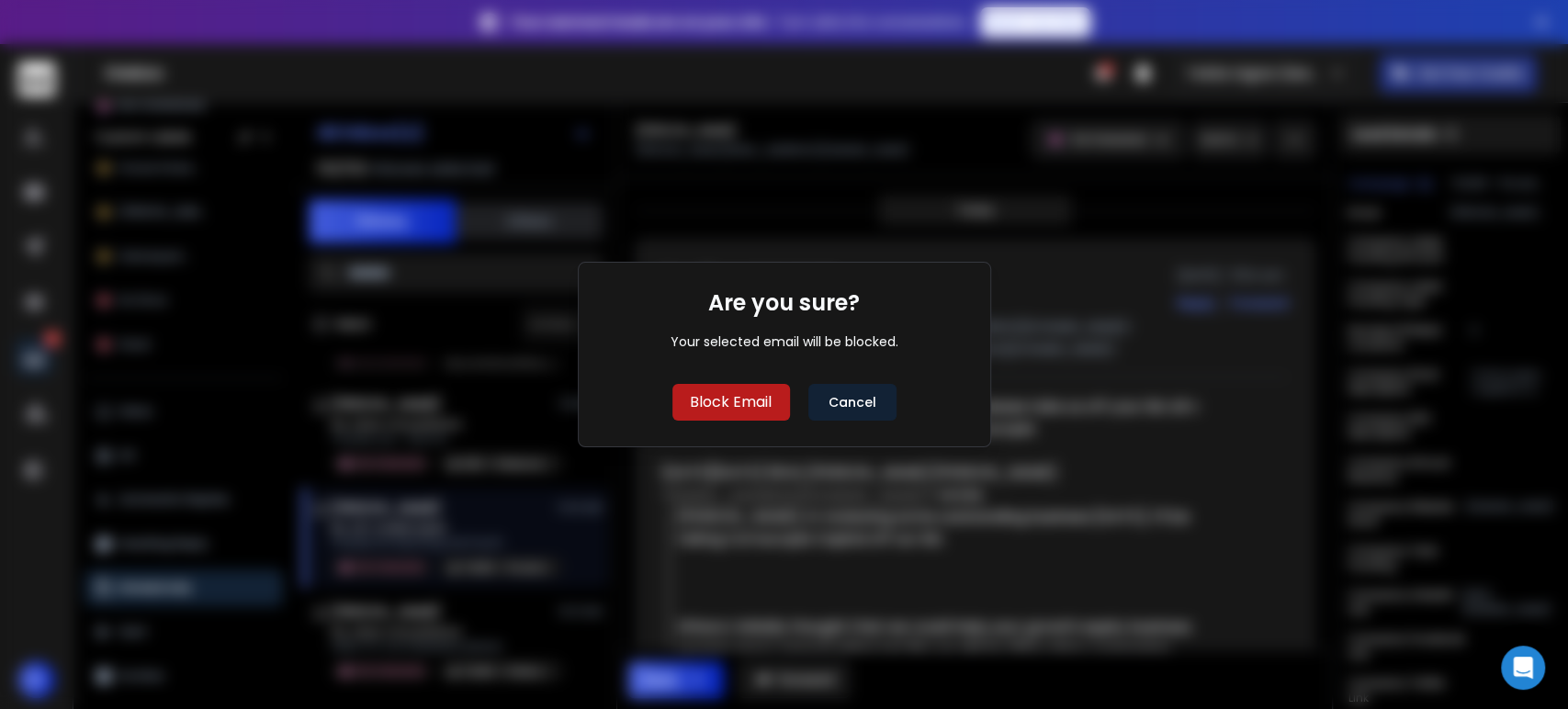
click at [724, 403] on button "Block Email" at bounding box center [731, 402] width 117 height 37
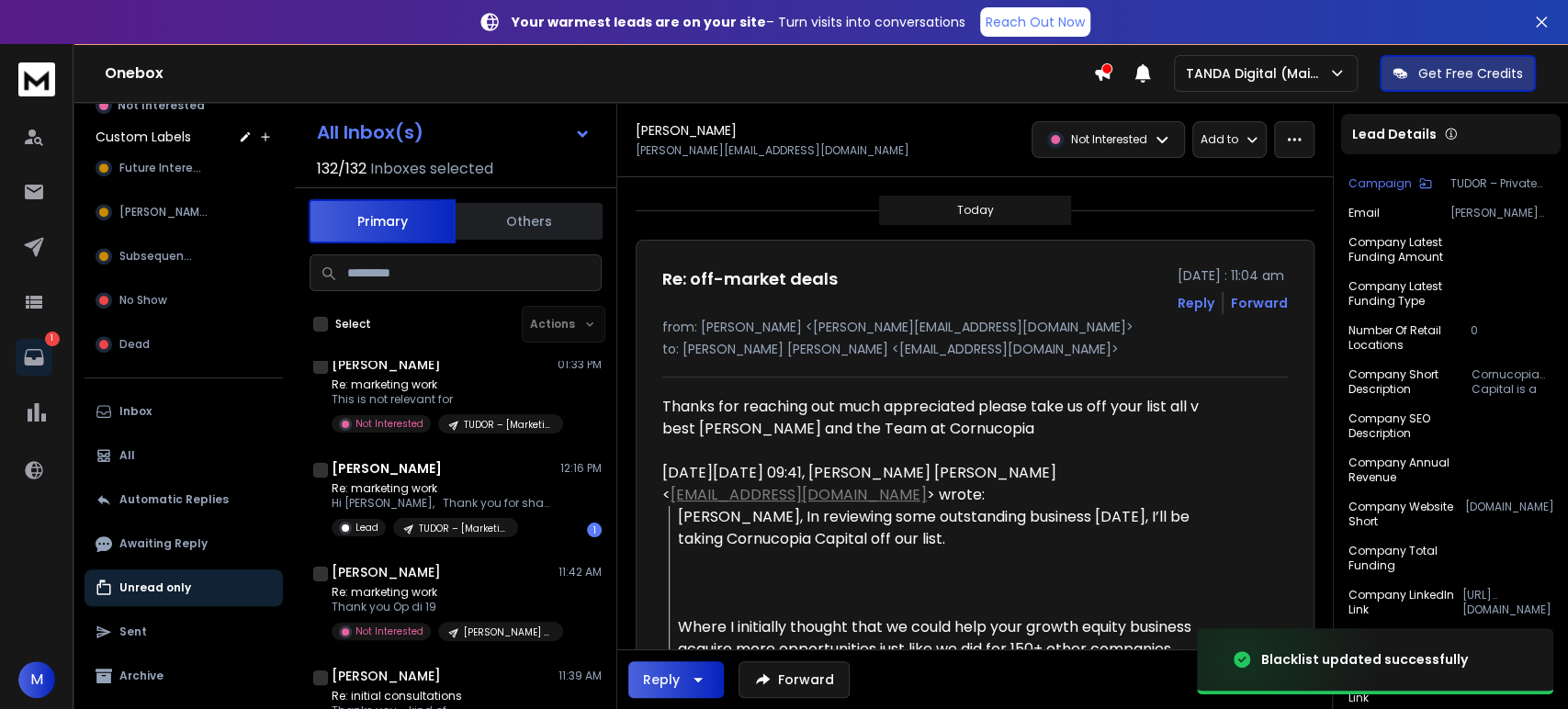
scroll to position [8, 0]
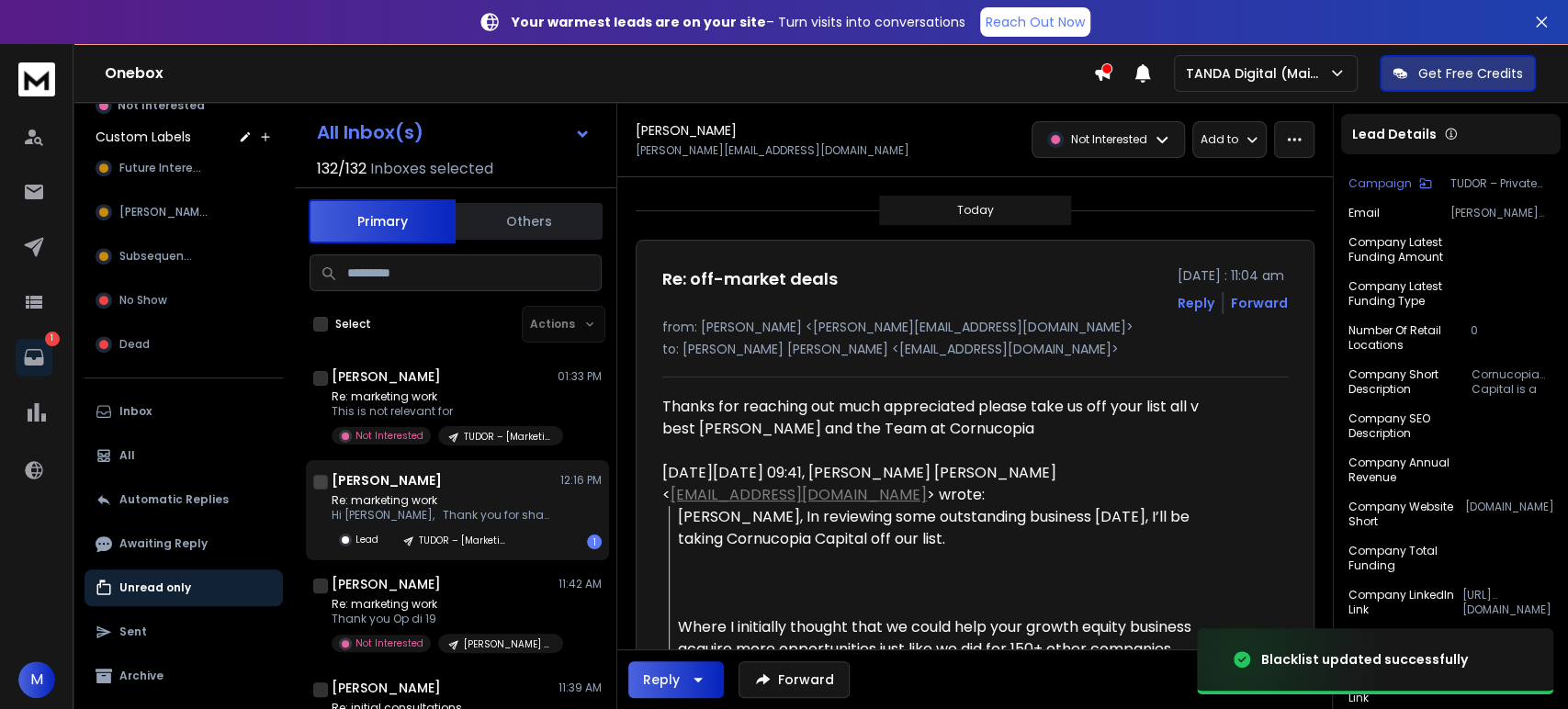
click at [393, 490] on div "[PERSON_NAME] 12:16 PM Re: marketing work Hi [PERSON_NAME], Thank you for shari…" at bounding box center [467, 510] width 270 height 79
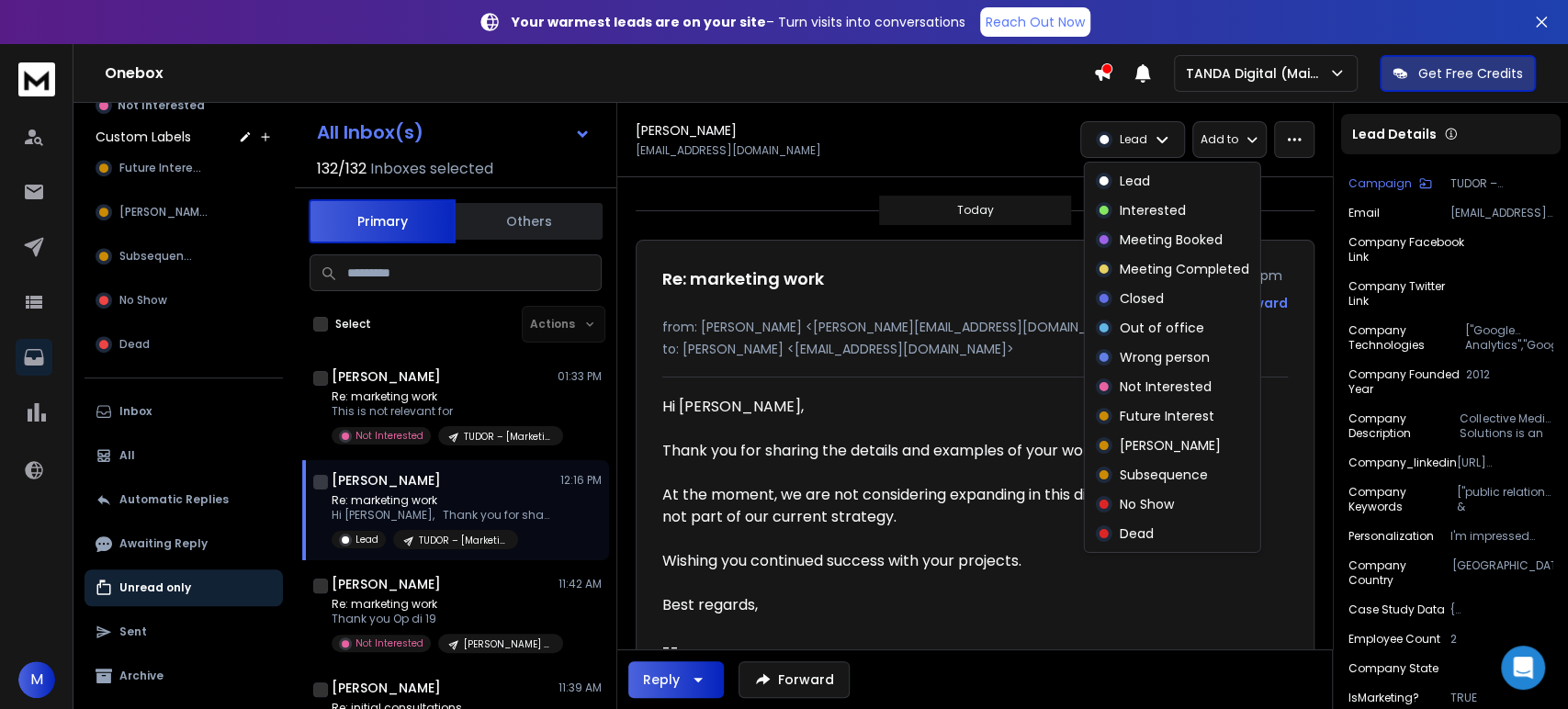
click at [1132, 143] on p "Lead" at bounding box center [1133, 139] width 28 height 15
click at [1174, 393] on p "Not Interested" at bounding box center [1165, 387] width 91 height 18
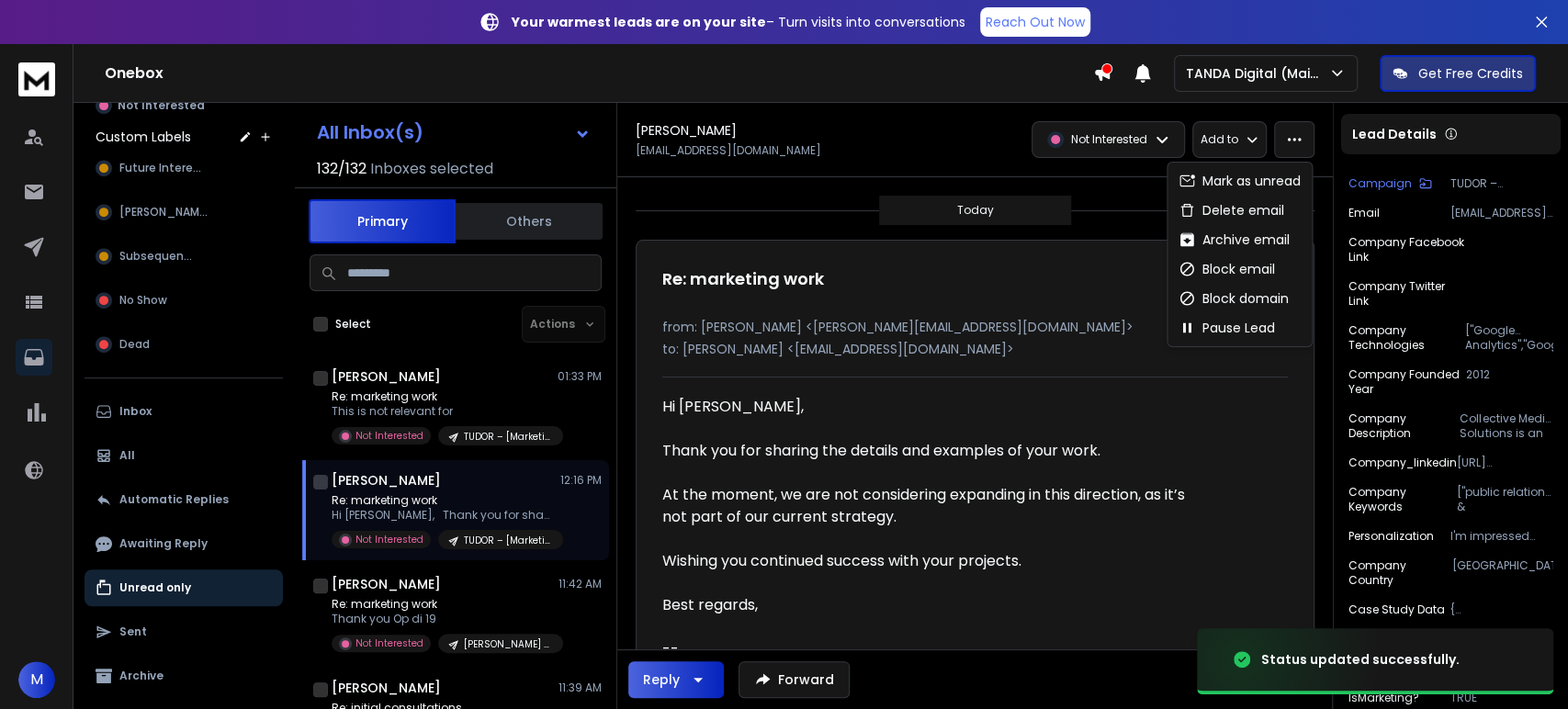
click at [1294, 133] on icon "button" at bounding box center [1295, 139] width 17 height 17
click at [1243, 266] on div "Block email" at bounding box center [1226, 268] width 96 height 18
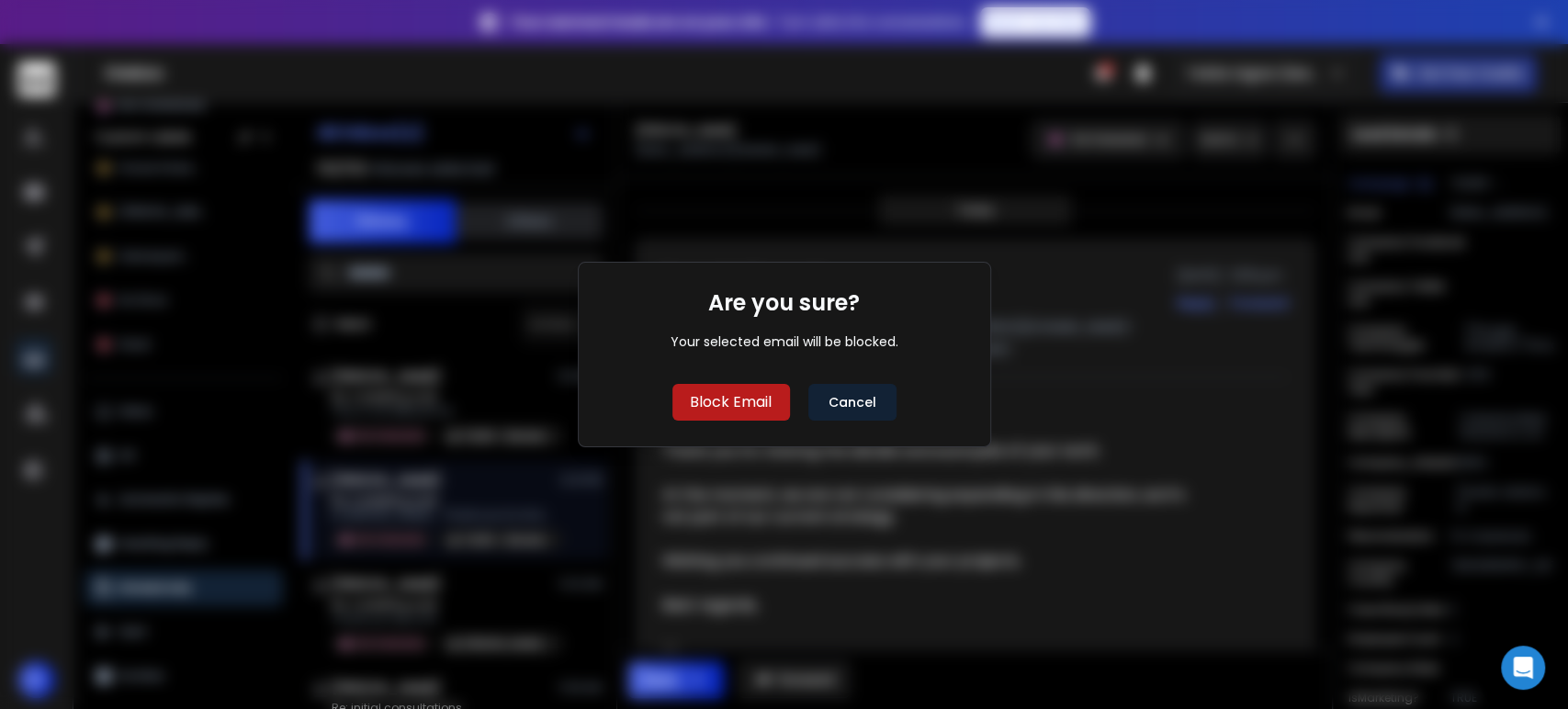
click at [730, 396] on button "Block Email" at bounding box center [731, 402] width 117 height 37
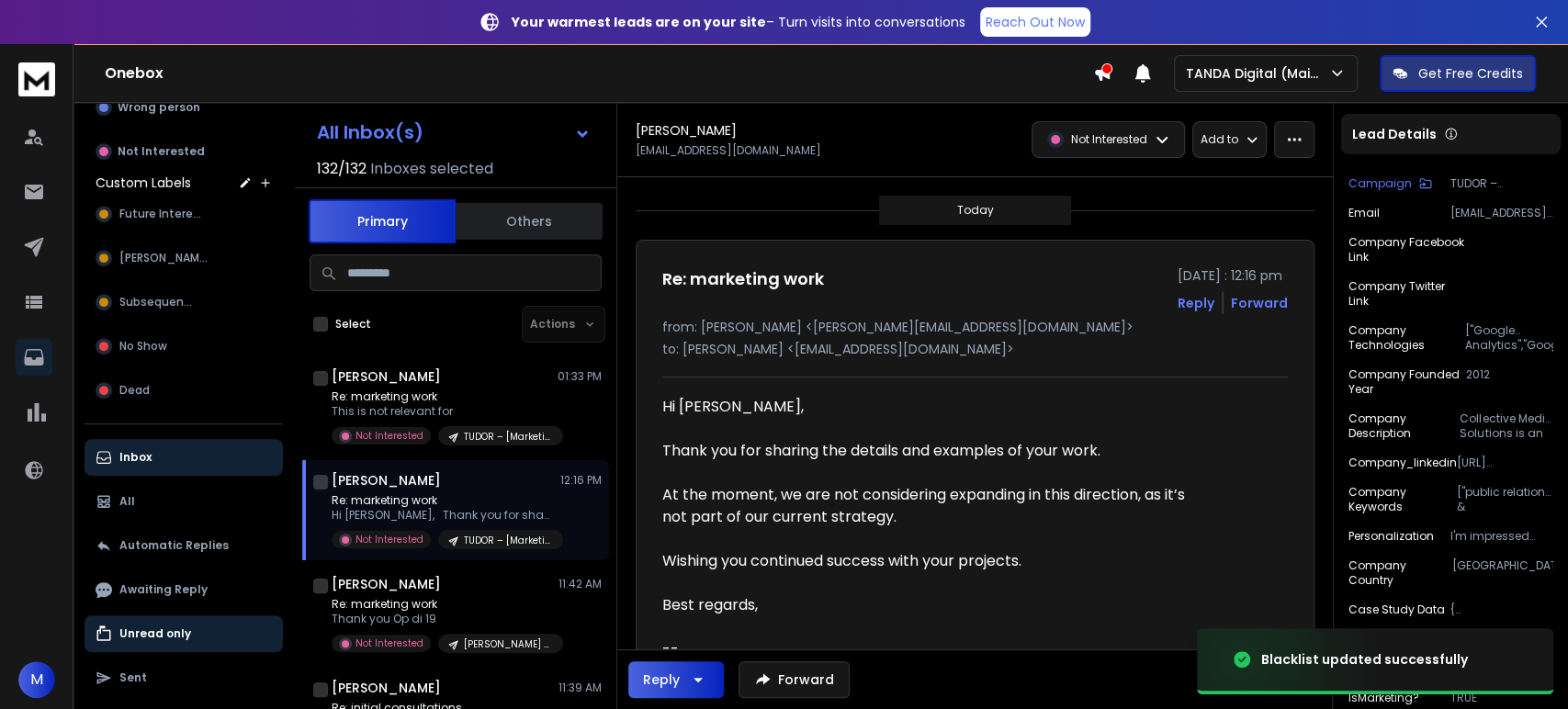
scroll to position [484, 0]
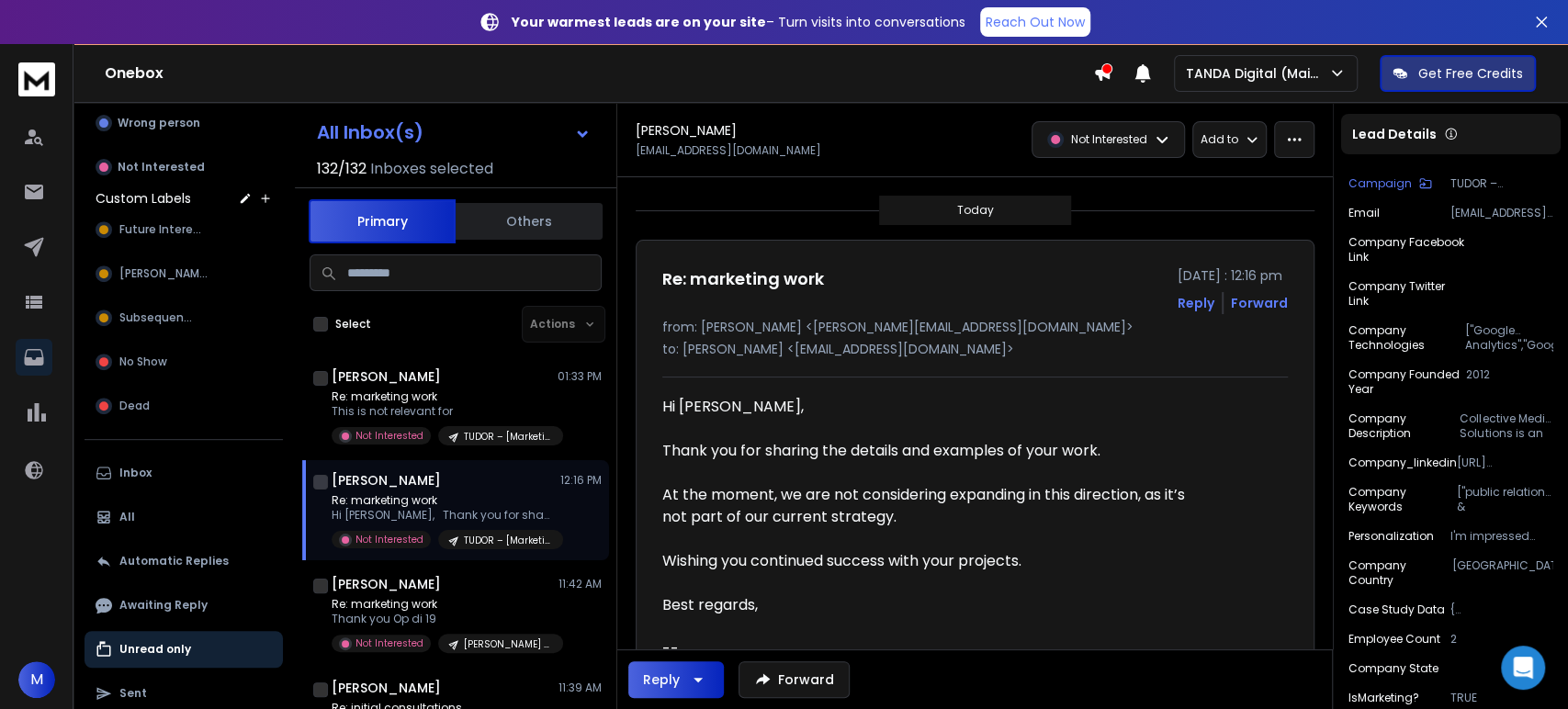
click at [116, 272] on div "[PERSON_NAME]" at bounding box center [154, 273] width 118 height 17
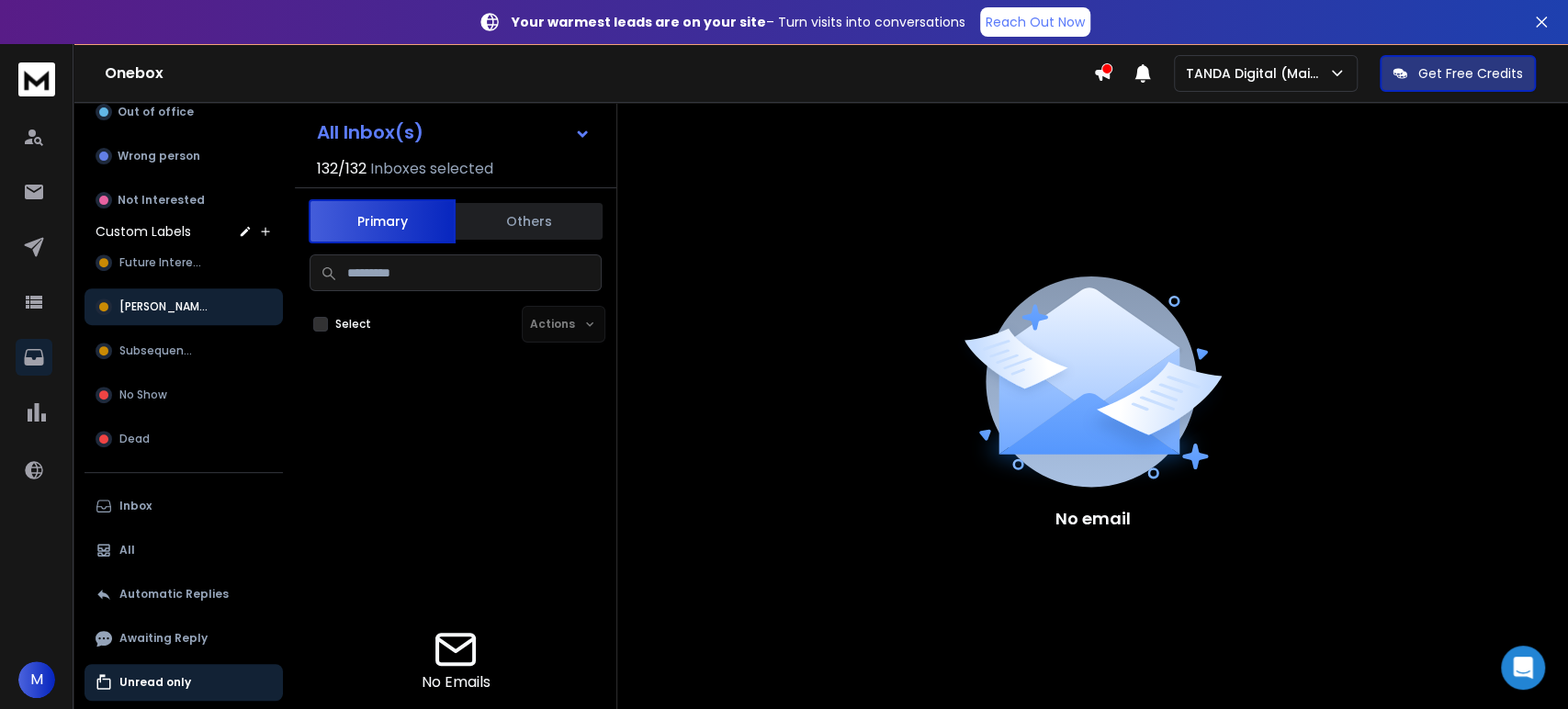
scroll to position [561, 0]
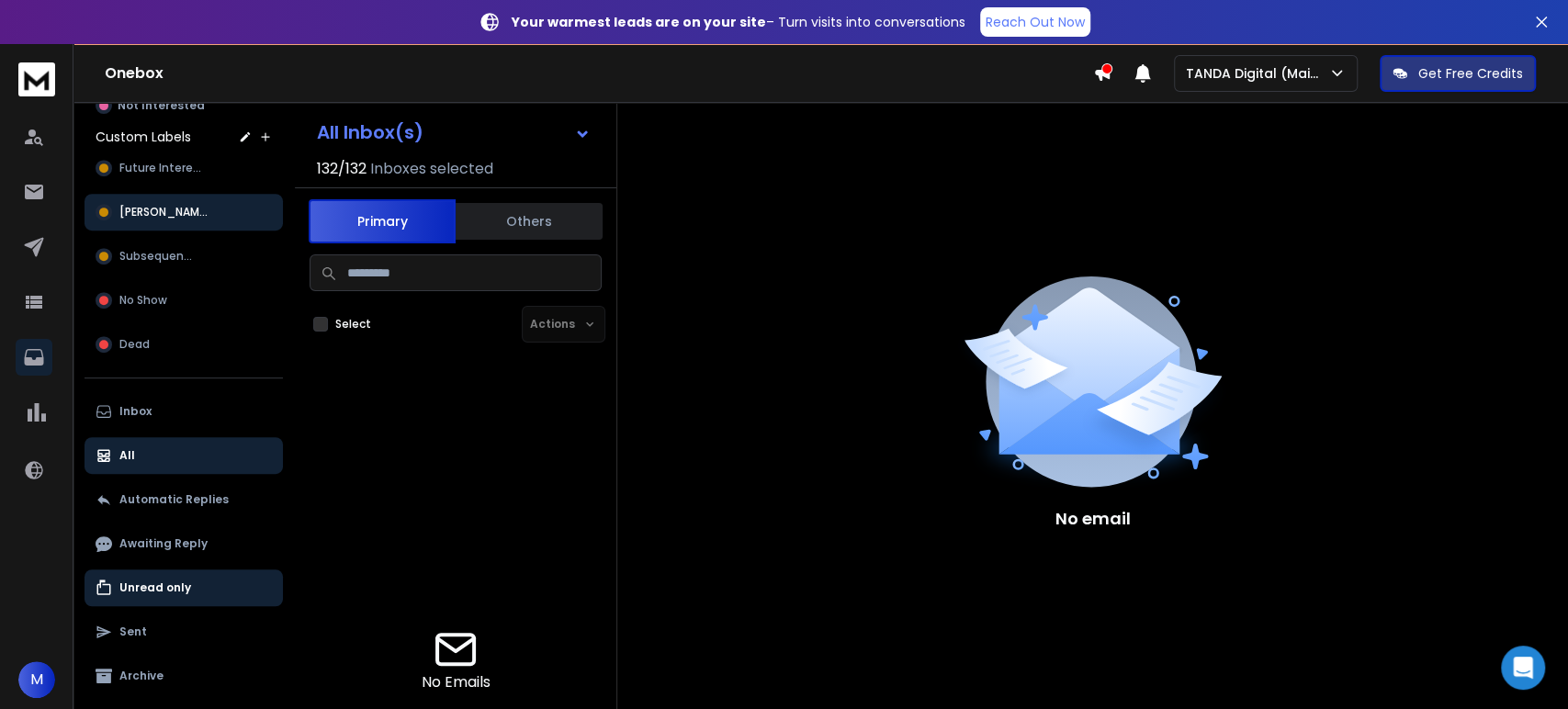
click at [139, 439] on button "All" at bounding box center [184, 455] width 199 height 37
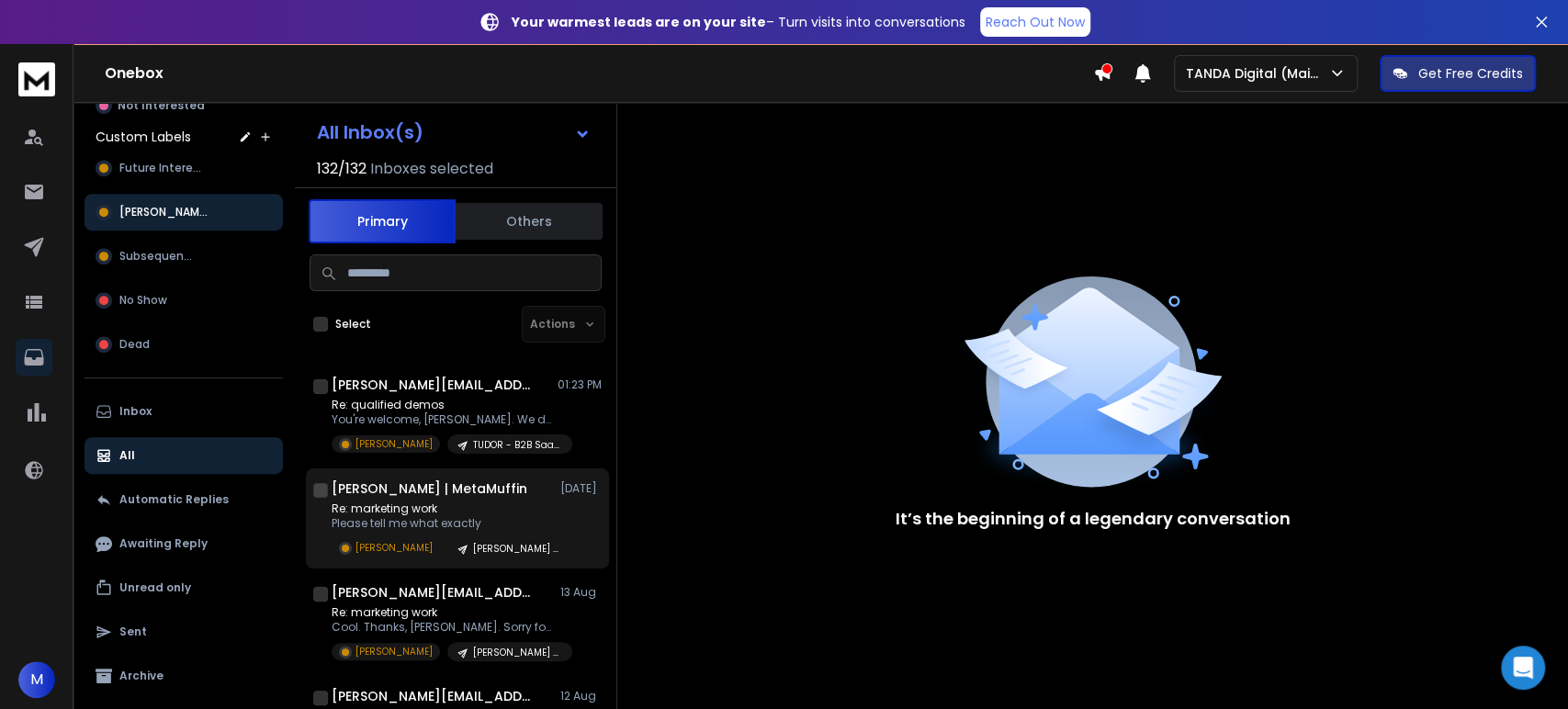
click at [469, 505] on p "Re: marketing work" at bounding box center [442, 508] width 221 height 15
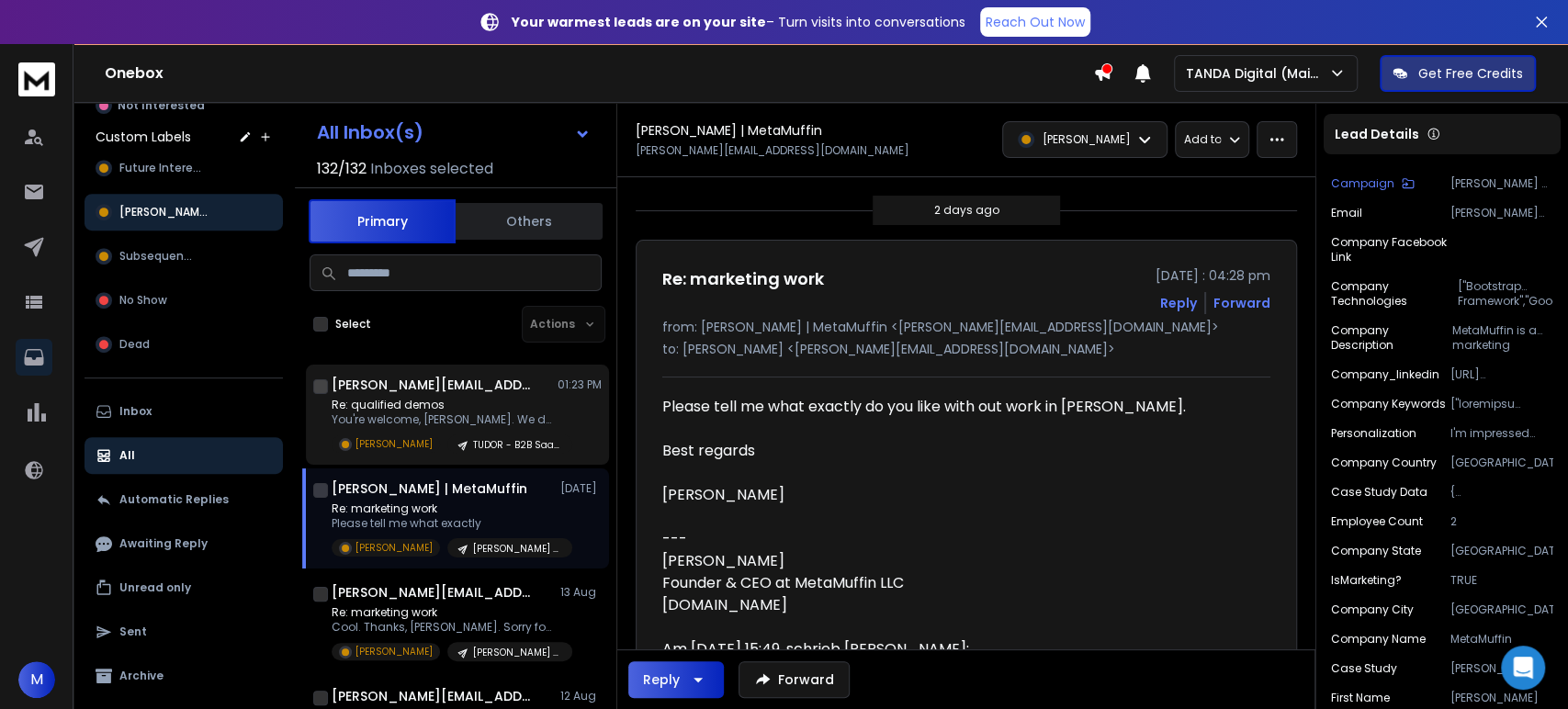
click at [505, 371] on div "[PERSON_NAME][EMAIL_ADDRESS][DOMAIN_NAME] 01:23 PM Re: qualified demos You're w…" at bounding box center [457, 415] width 303 height 100
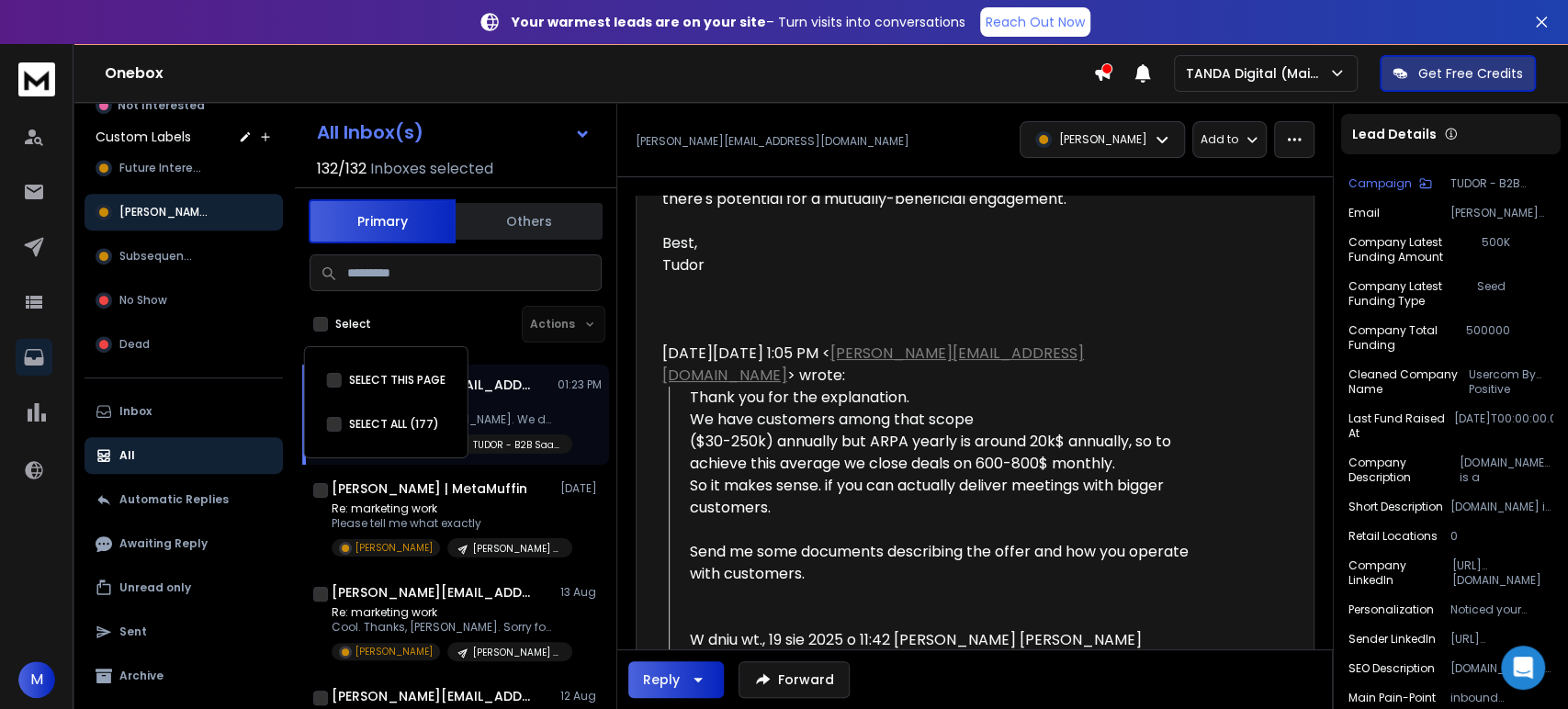
scroll to position [897, 0]
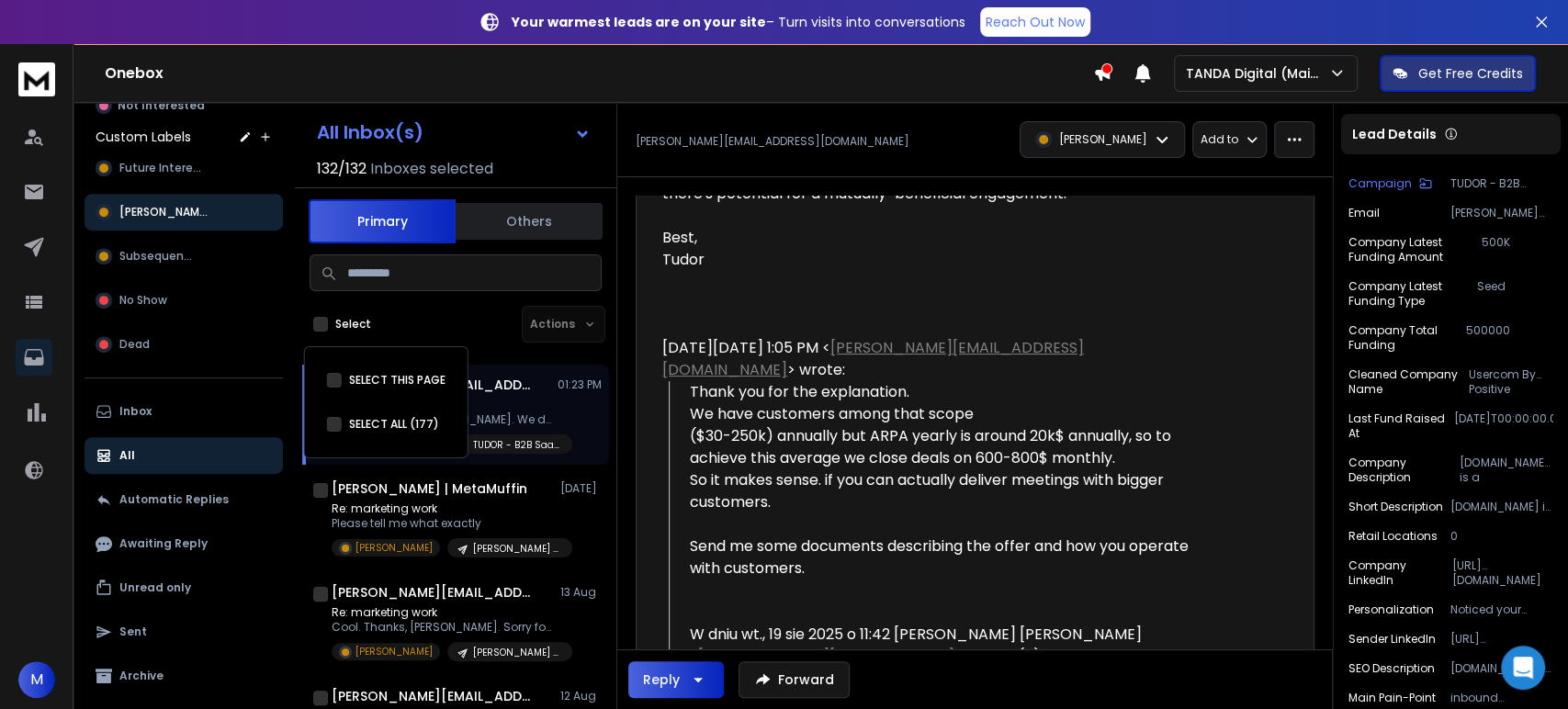
click at [823, 381] on div "Thank you for the explanation." at bounding box center [945, 392] width 509 height 22
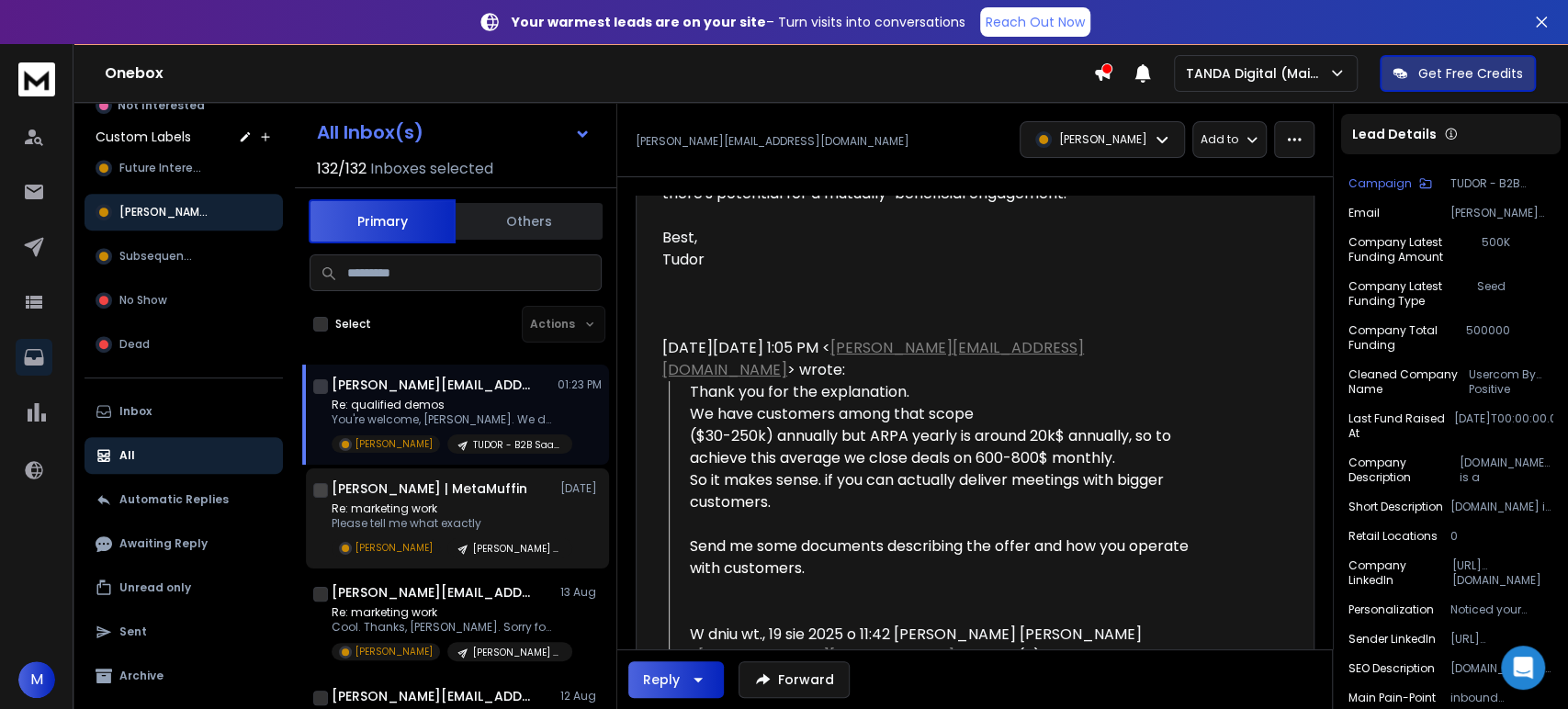
click at [417, 529] on p "Please tell me what exactly" at bounding box center [442, 523] width 221 height 15
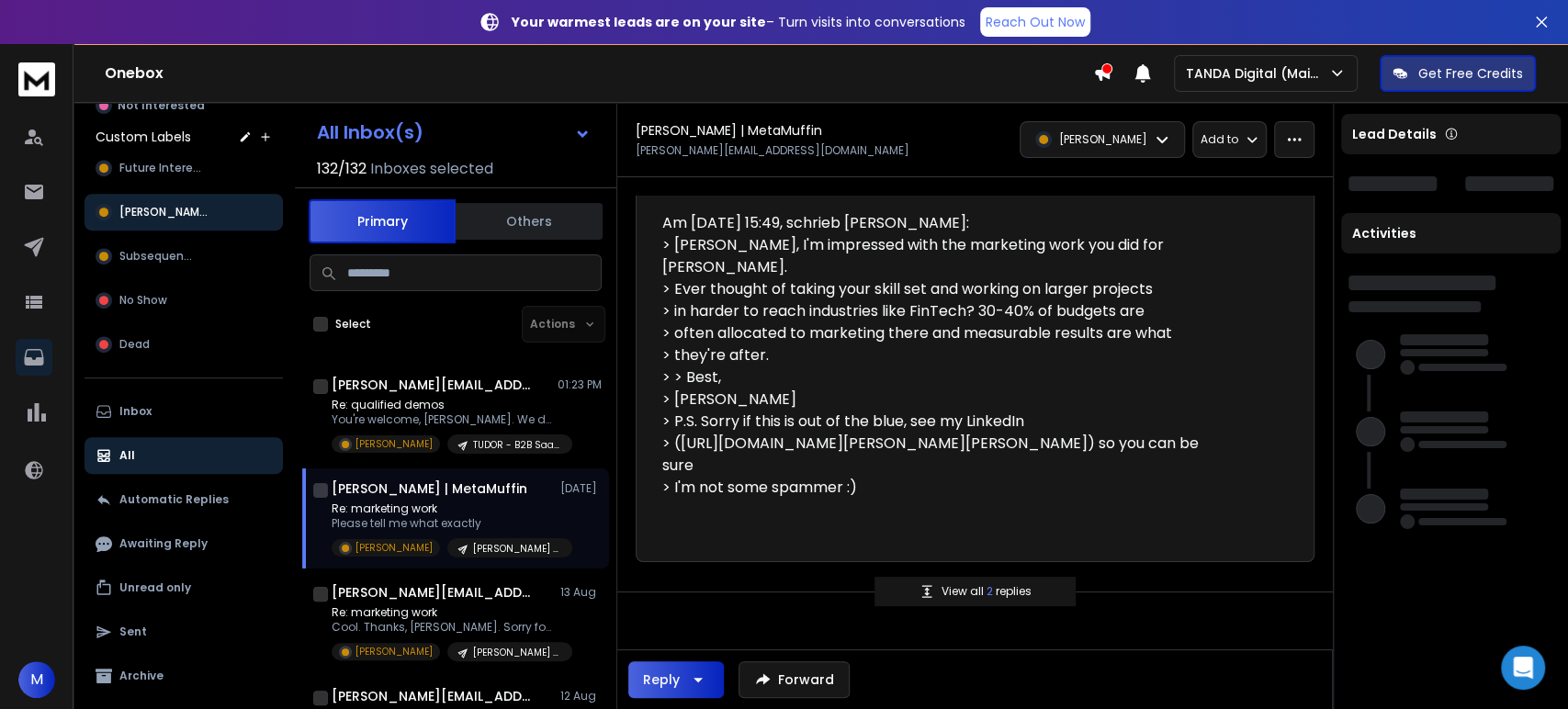
scroll to position [404, 0]
